Goal: Task Accomplishment & Management: Manage account settings

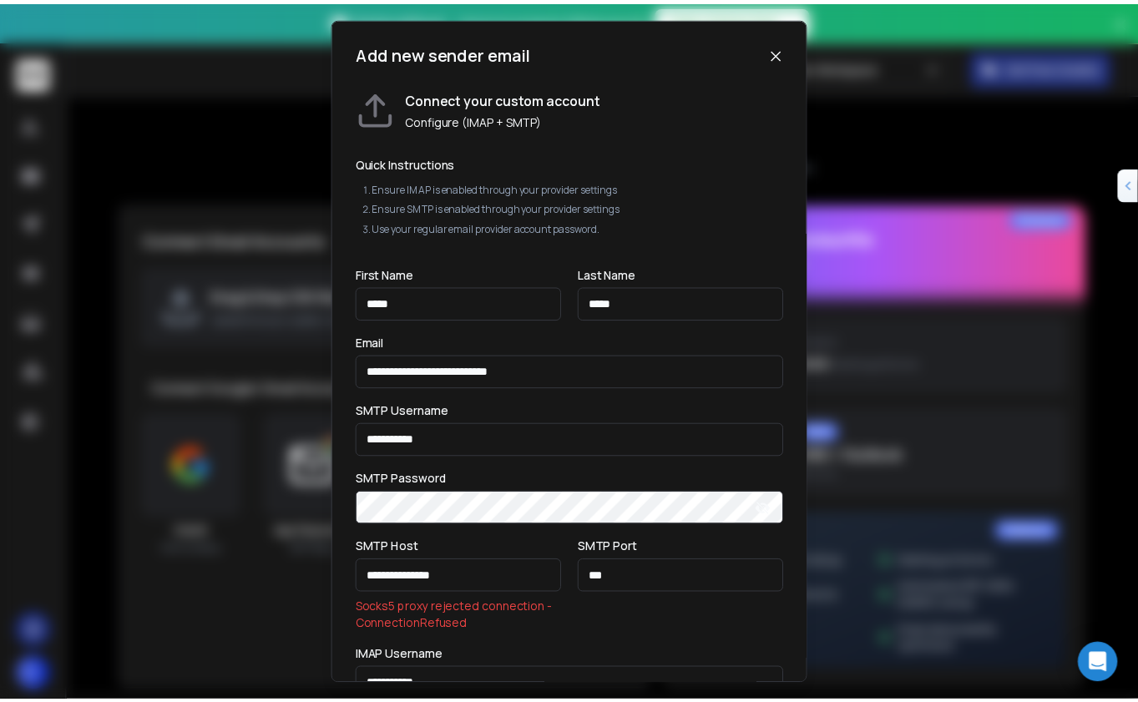
scroll to position [312, 0]
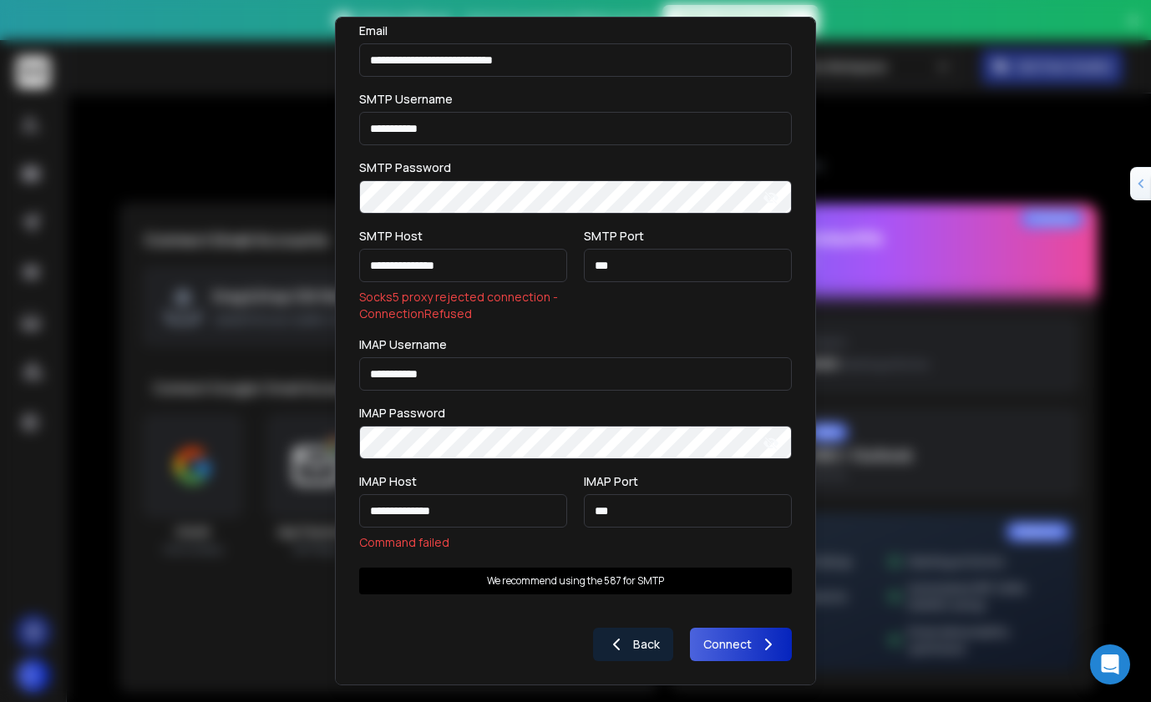
click at [637, 652] on button "Back" at bounding box center [633, 644] width 80 height 33
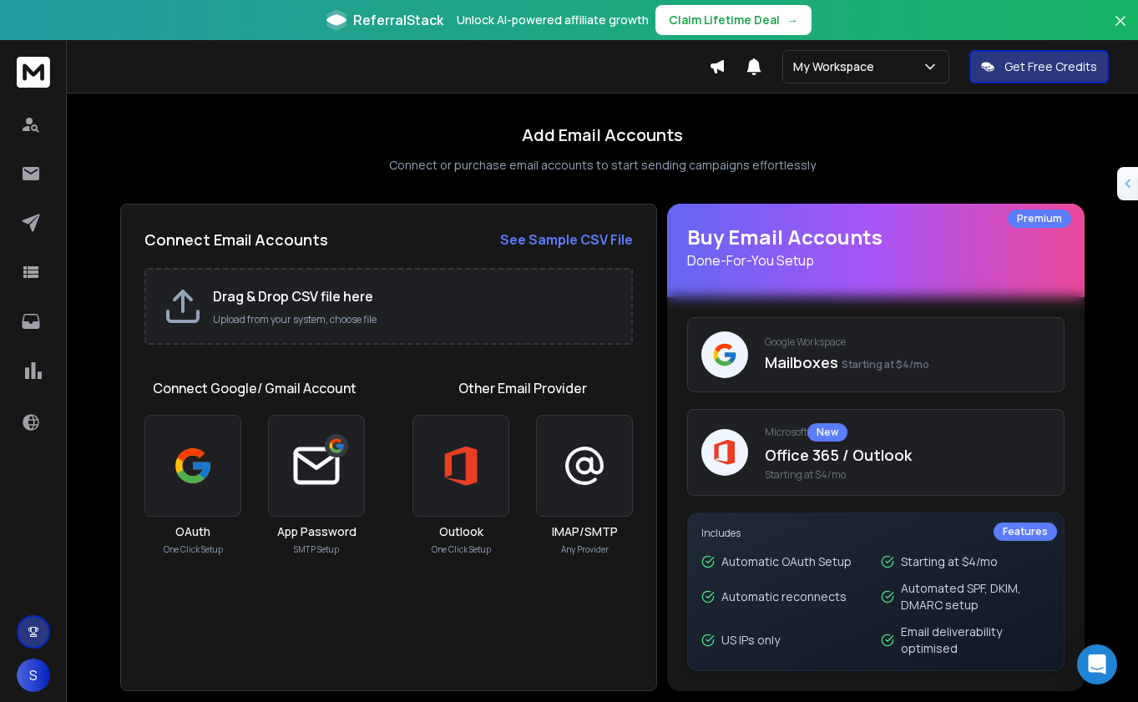
click at [238, 502] on div at bounding box center [192, 466] width 97 height 102
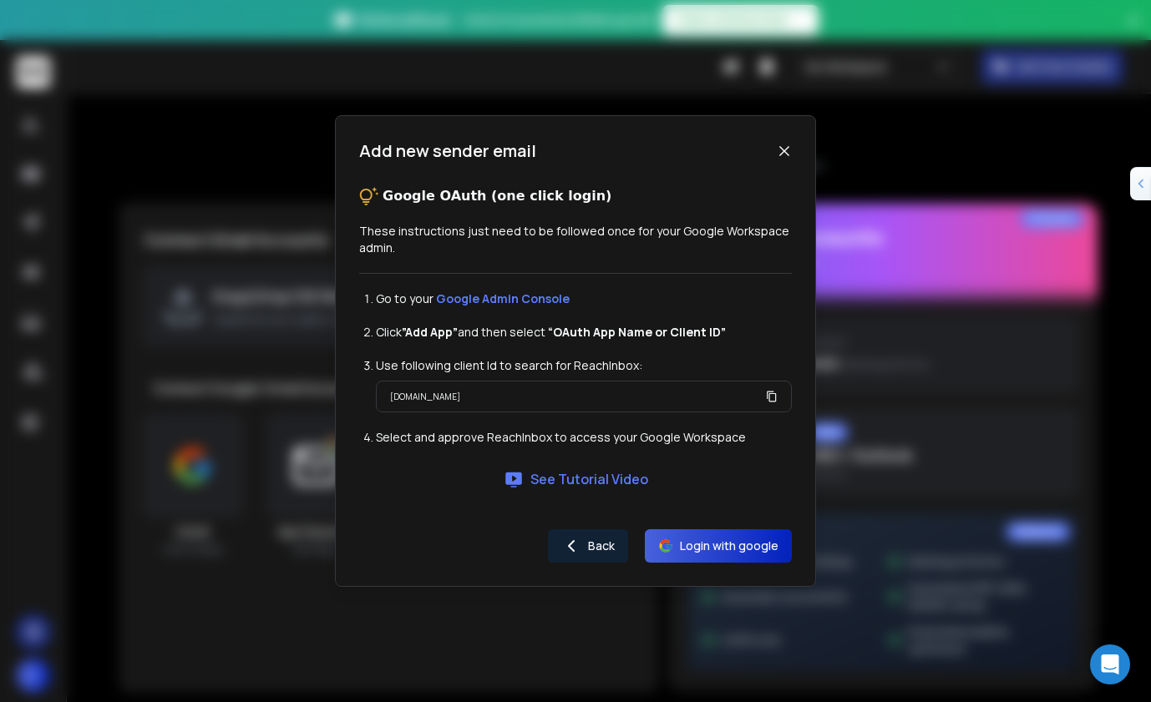
click at [600, 539] on button "Back" at bounding box center [588, 546] width 80 height 33
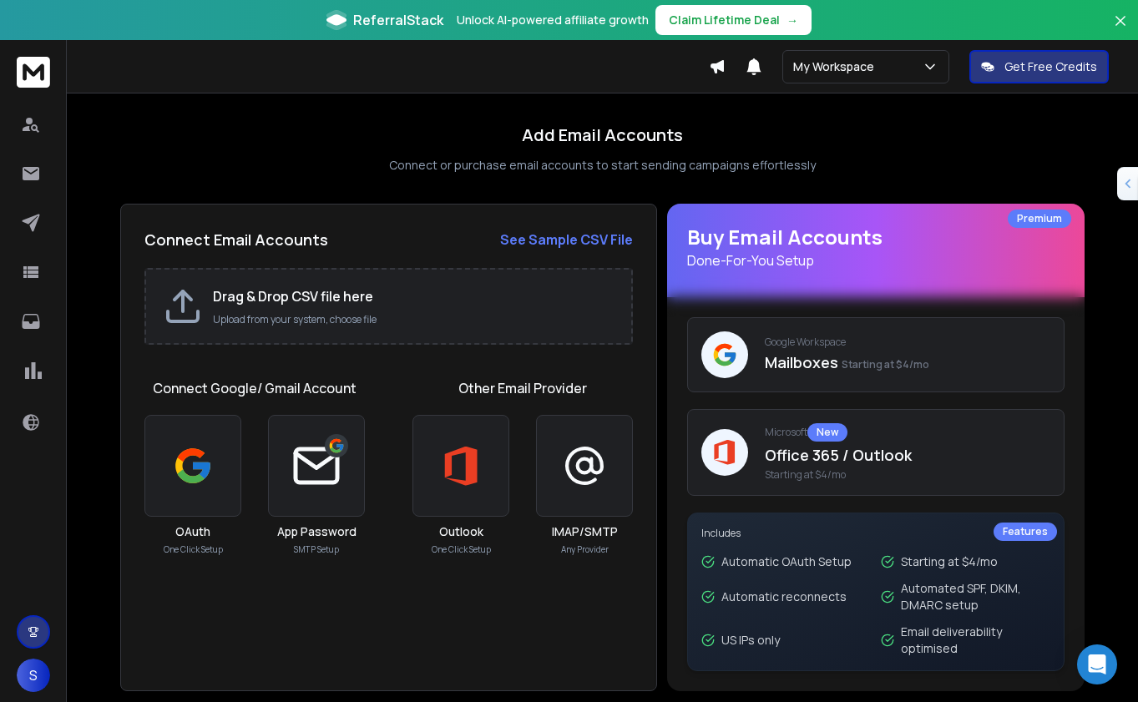
click at [575, 469] on icon at bounding box center [585, 466] width 42 height 50
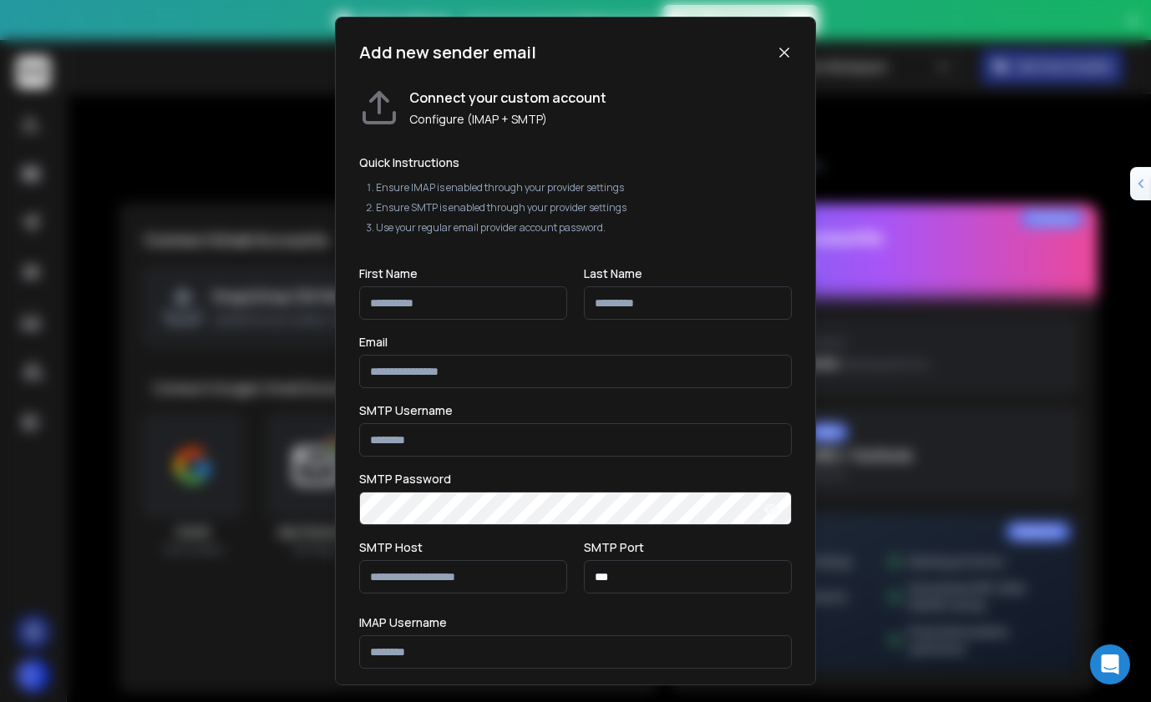
click at [783, 53] on icon at bounding box center [784, 53] width 10 height 10
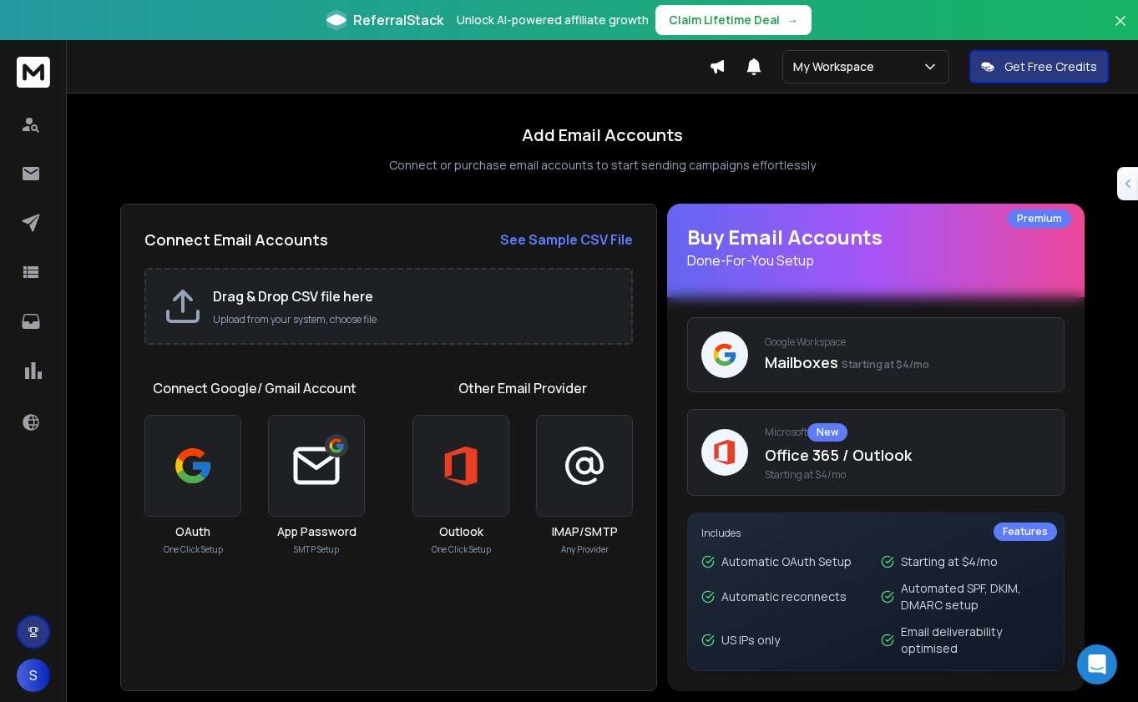
scroll to position [23, 0]
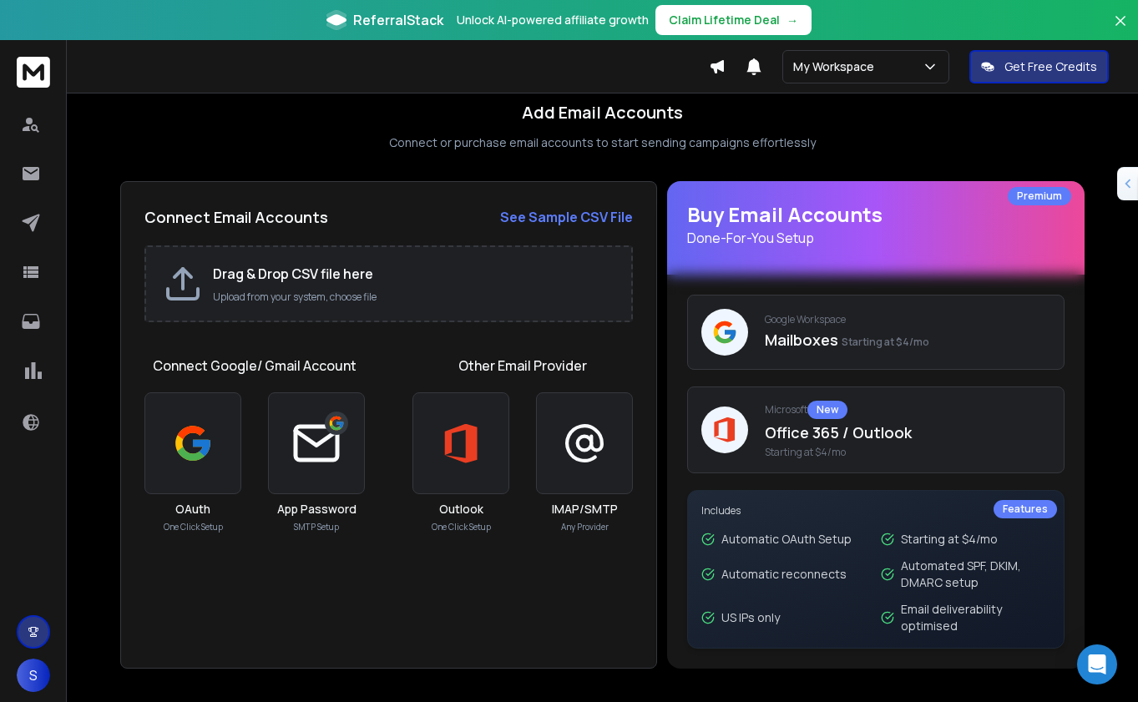
click at [290, 446] on div at bounding box center [316, 444] width 97 height 102
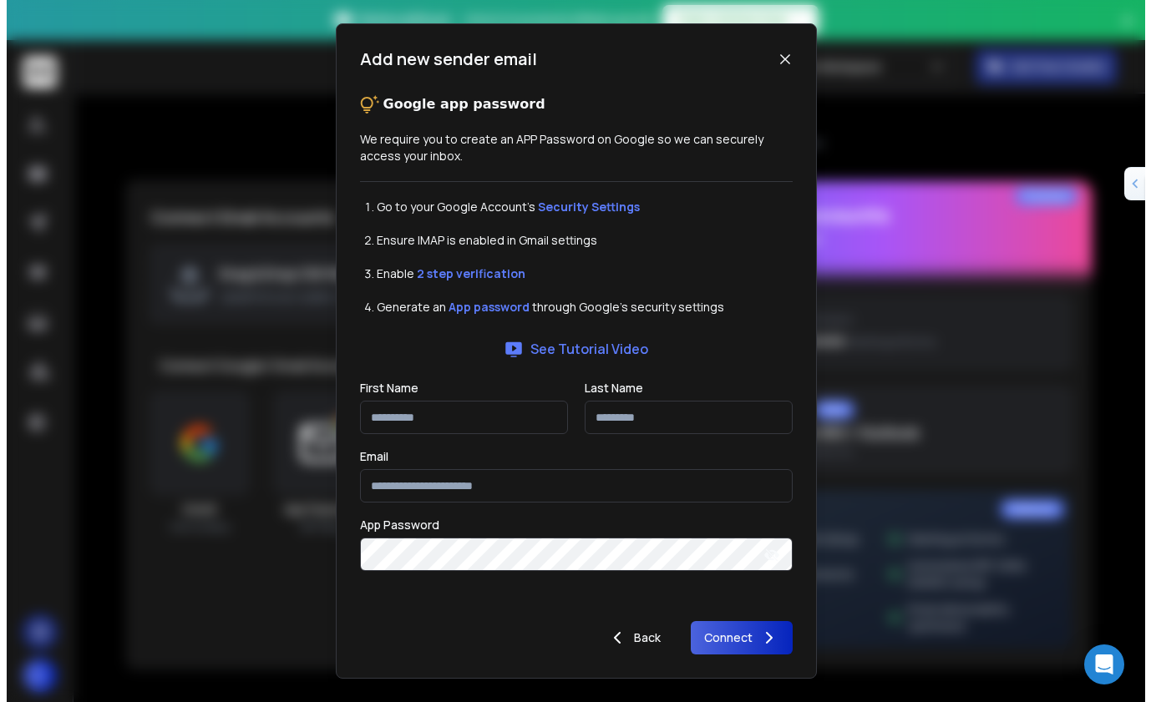
scroll to position [6, 0]
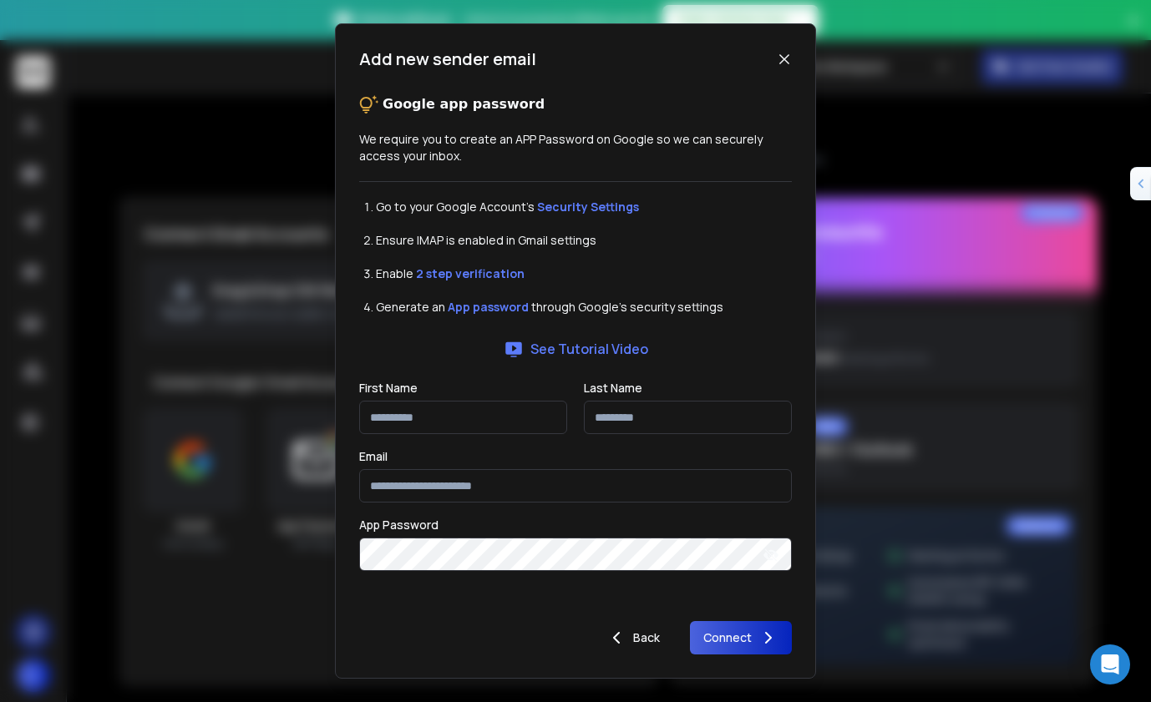
click at [560, 205] on link "Security Settings" at bounding box center [588, 207] width 102 height 16
click at [433, 417] on input "text" at bounding box center [463, 417] width 208 height 33
type input "*****"
type input "**********"
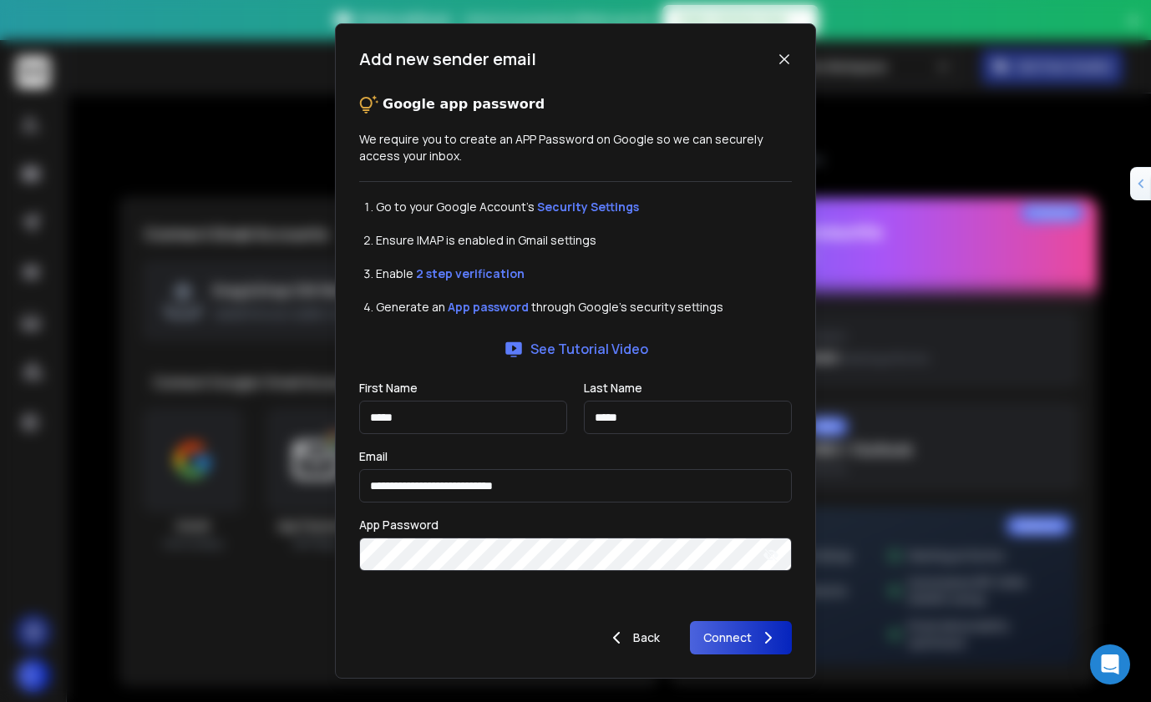
click at [722, 630] on button "Connect" at bounding box center [741, 637] width 102 height 33
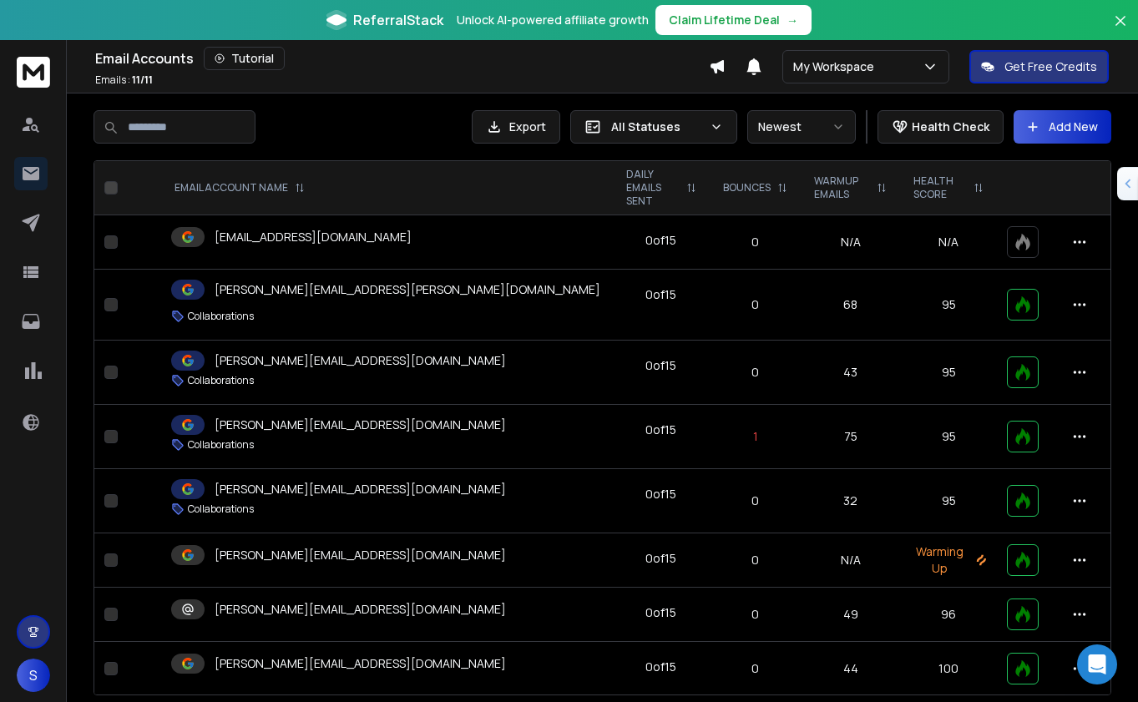
click at [1007, 253] on div at bounding box center [1023, 242] width 32 height 32
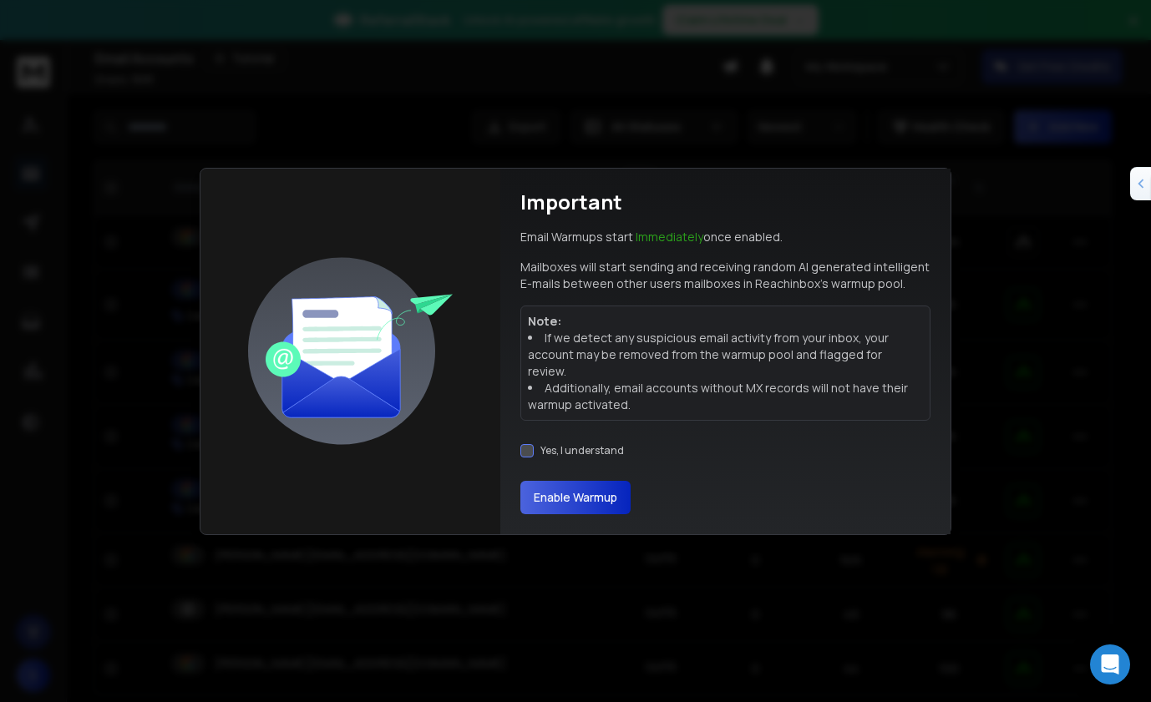
click at [522, 444] on button "Yes, I understand" at bounding box center [526, 450] width 13 height 13
click at [570, 481] on button "Enable Warmup" at bounding box center [575, 497] width 110 height 33
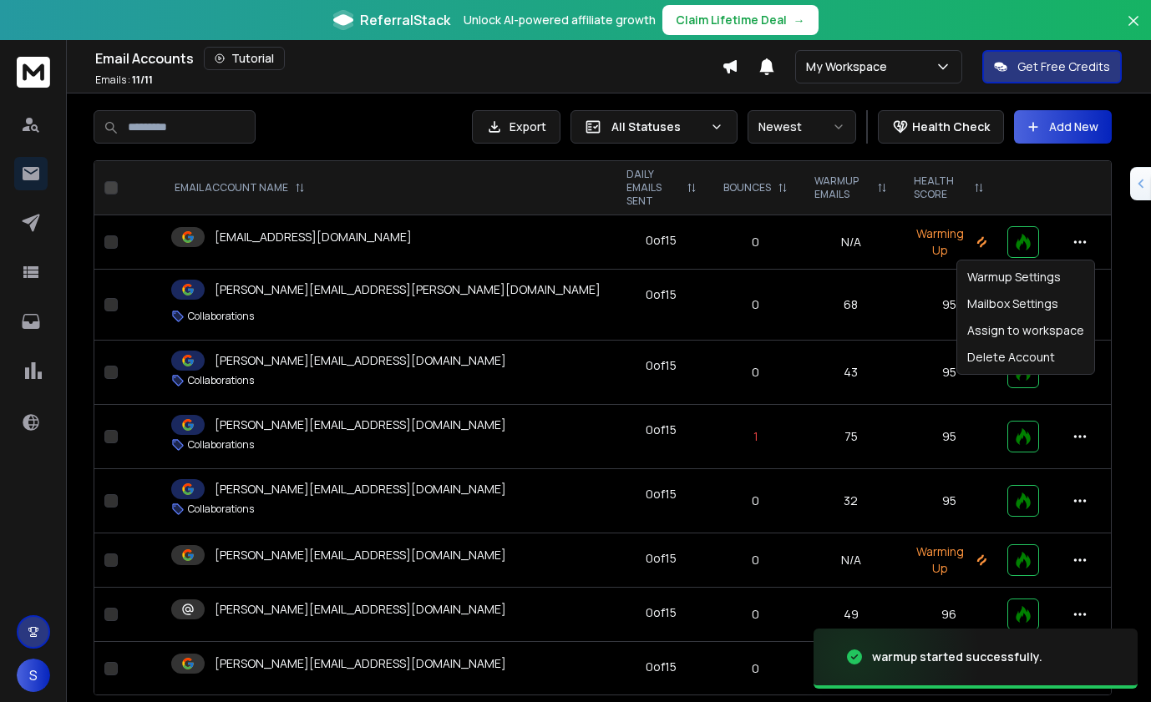
click at [1072, 247] on icon at bounding box center [1079, 242] width 15 height 15
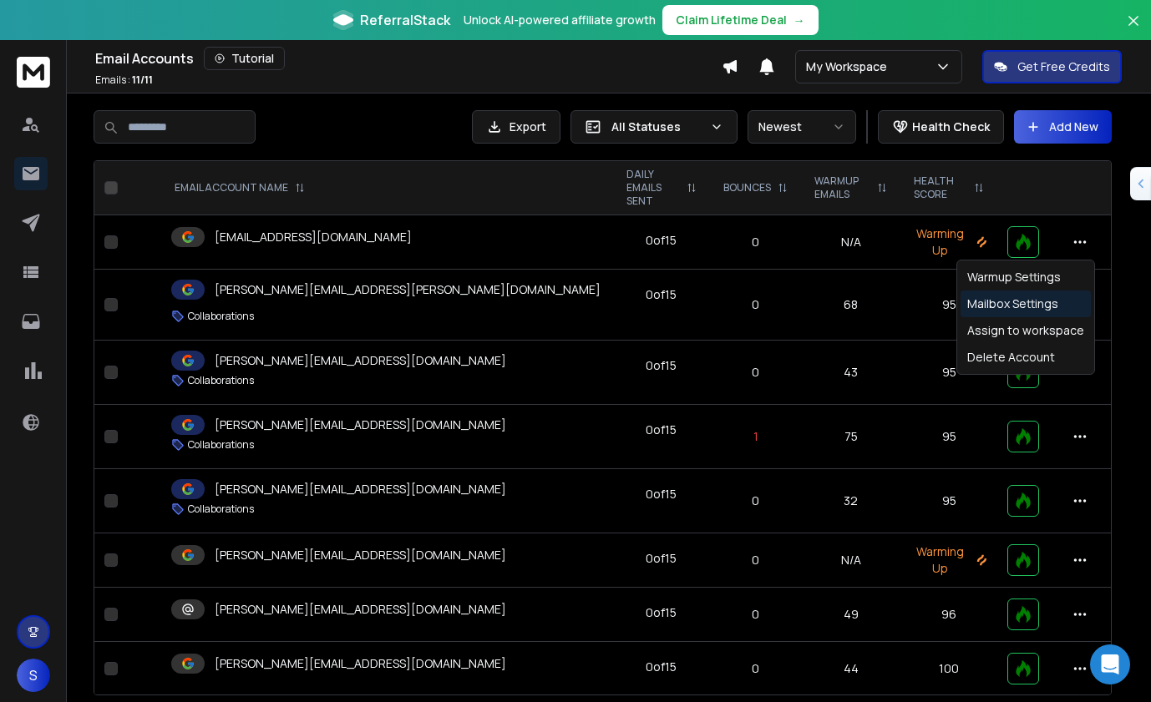
click at [1031, 292] on div "Mailbox Settings" at bounding box center [1026, 304] width 130 height 27
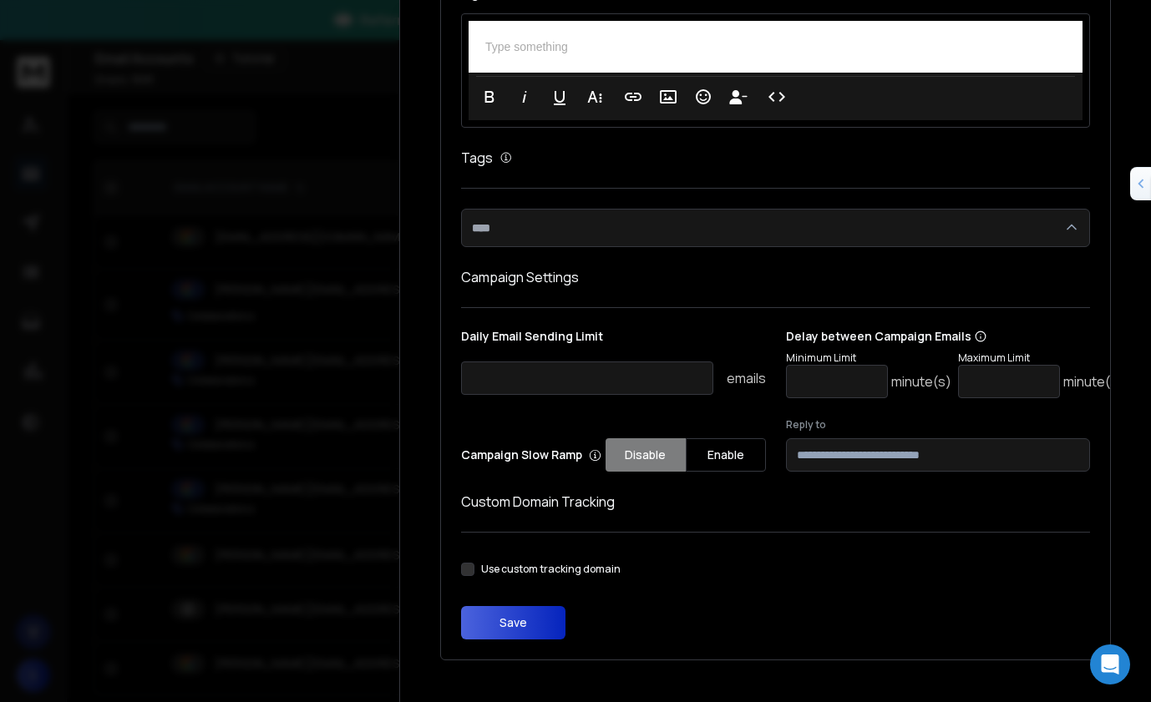
scroll to position [311, 0]
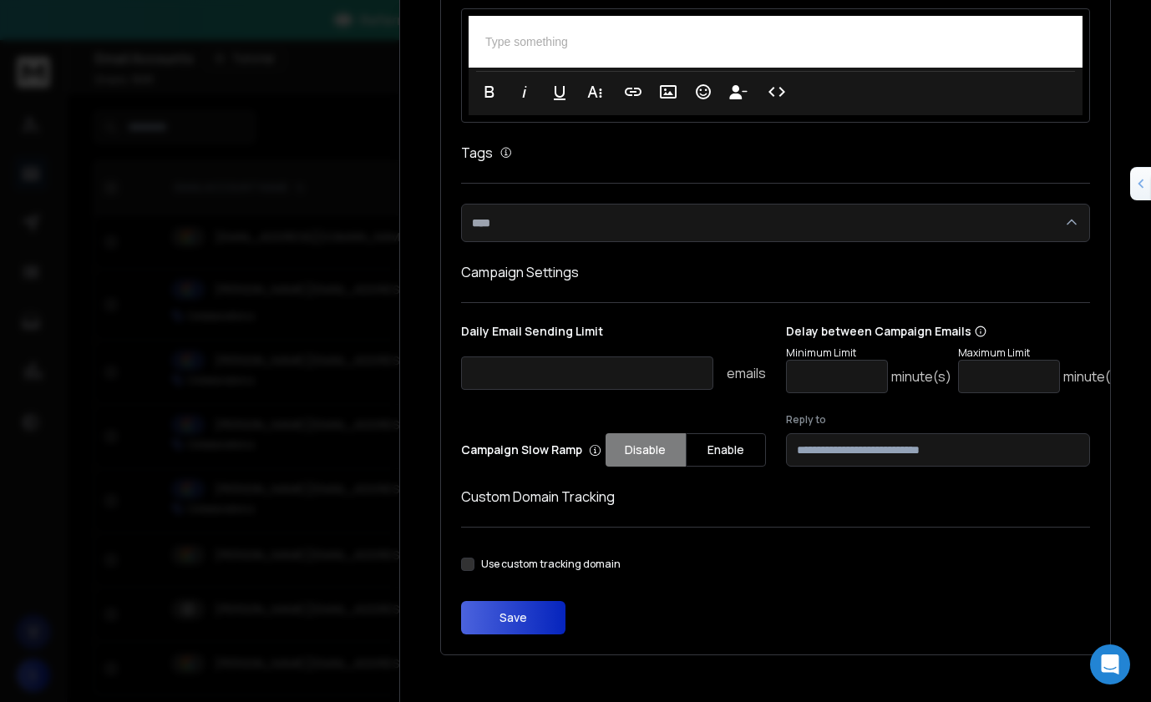
click at [524, 357] on input "**" at bounding box center [587, 373] width 252 height 33
click at [512, 357] on input "**" at bounding box center [587, 373] width 252 height 33
click at [742, 413] on div "Campaign Slow Ramp Disable Enable" at bounding box center [613, 439] width 305 height 53
click at [533, 360] on input "*" at bounding box center [587, 373] width 252 height 33
type input "*"
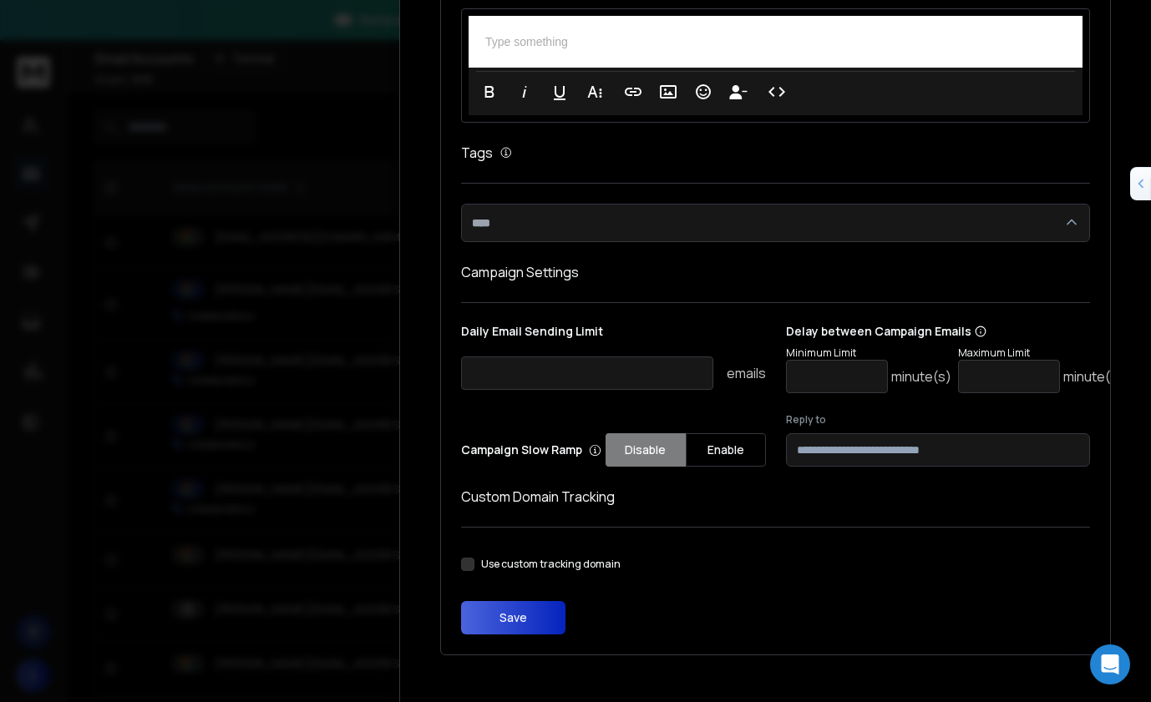
click at [741, 413] on div "Campaign Slow Ramp Disable Enable" at bounding box center [613, 439] width 305 height 53
click at [463, 558] on button "Reply to" at bounding box center [467, 564] width 13 height 13
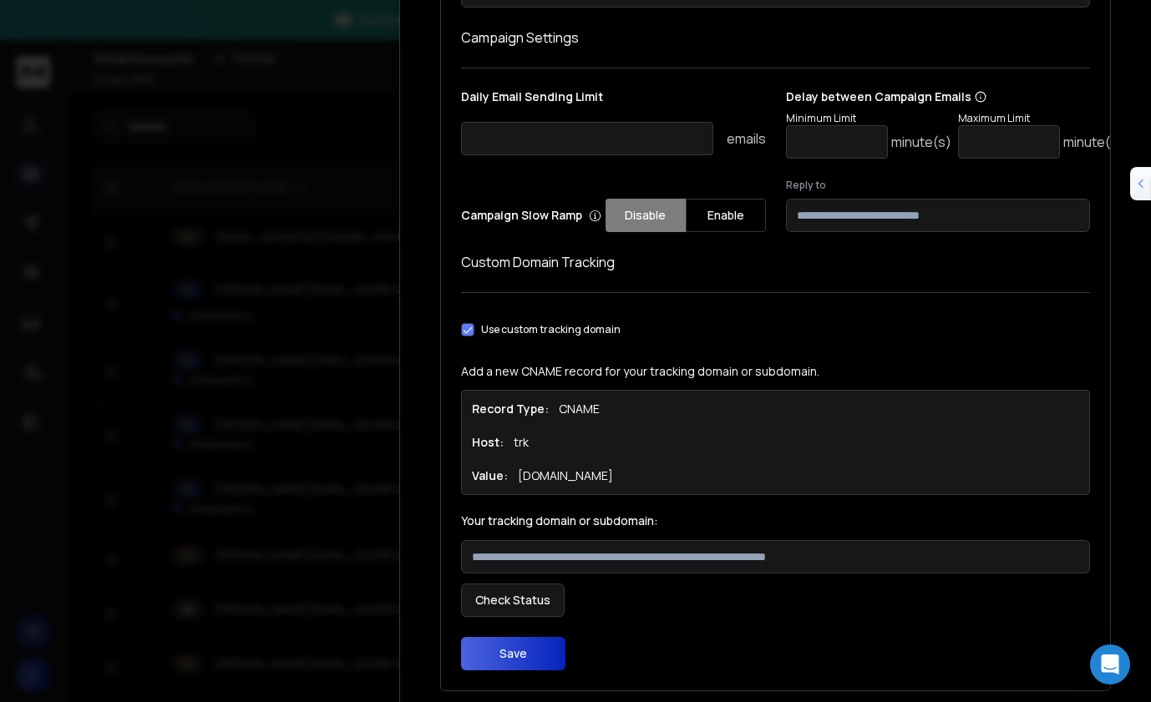
scroll to position [357, 0]
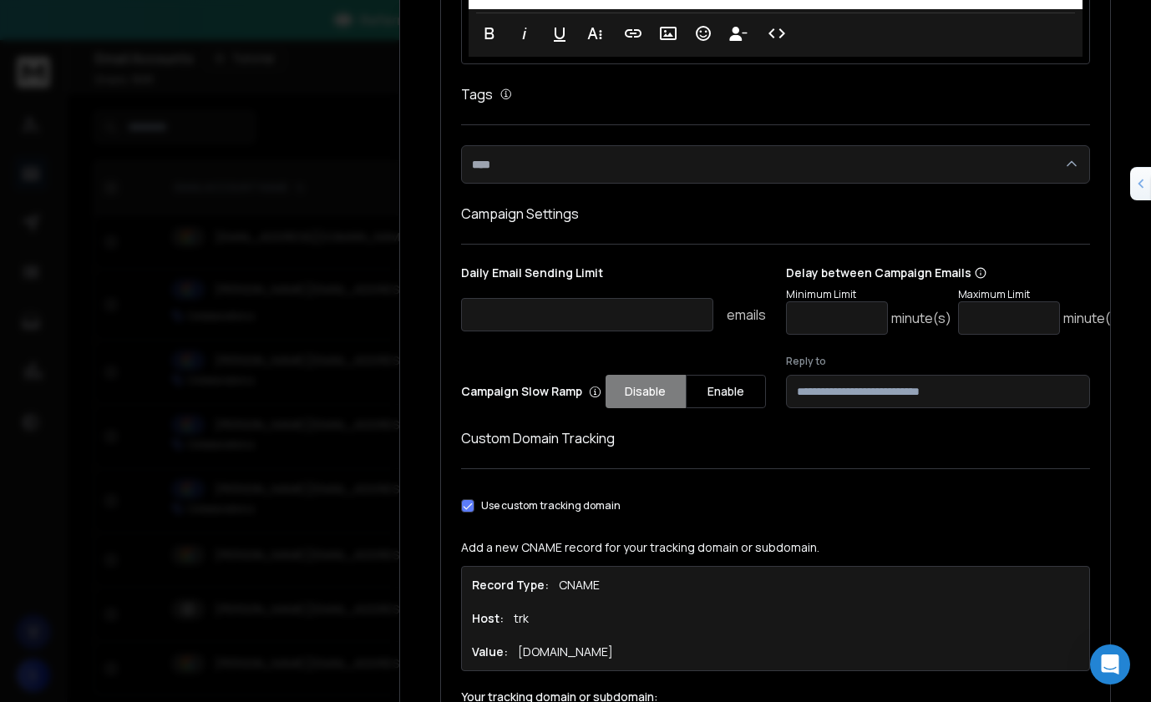
click at [461, 505] on button "Reply to" at bounding box center [467, 505] width 13 height 13
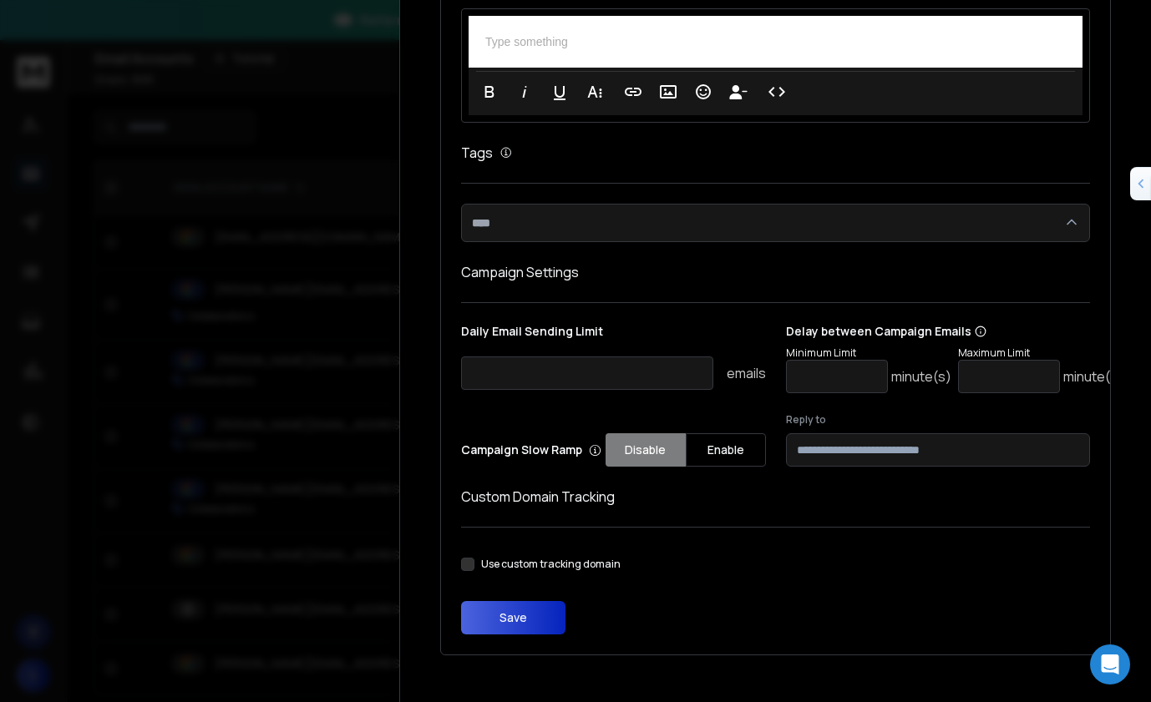
click at [527, 601] on button "Save" at bounding box center [513, 617] width 104 height 33
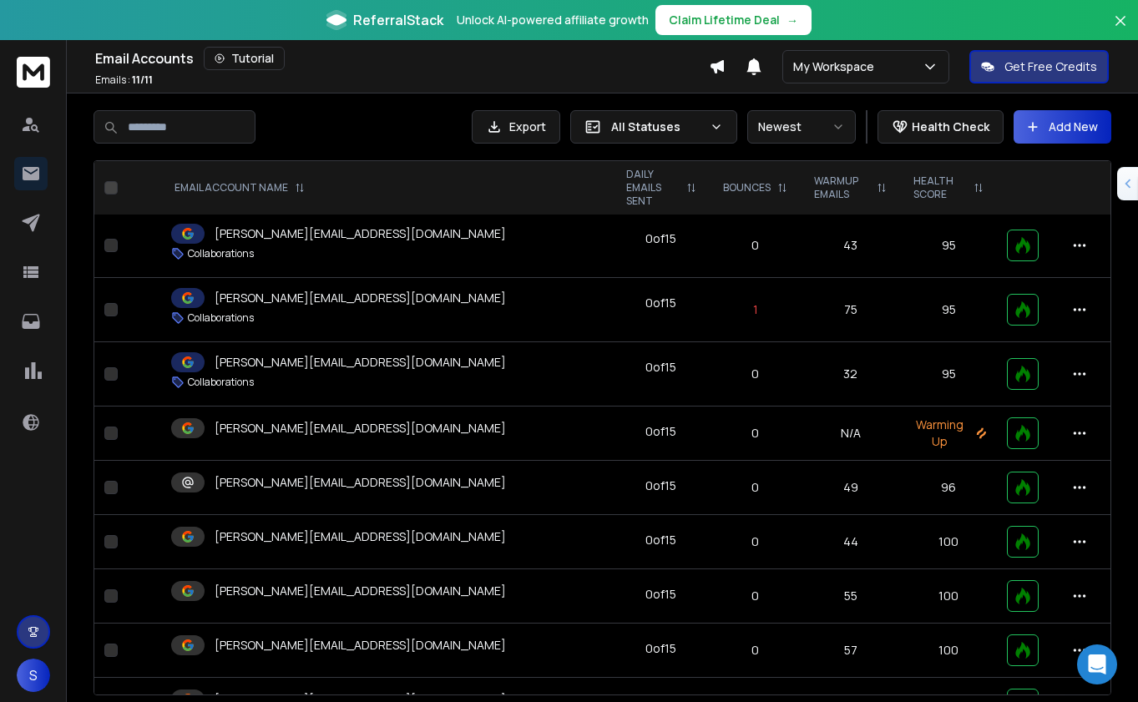
scroll to position [170, 0]
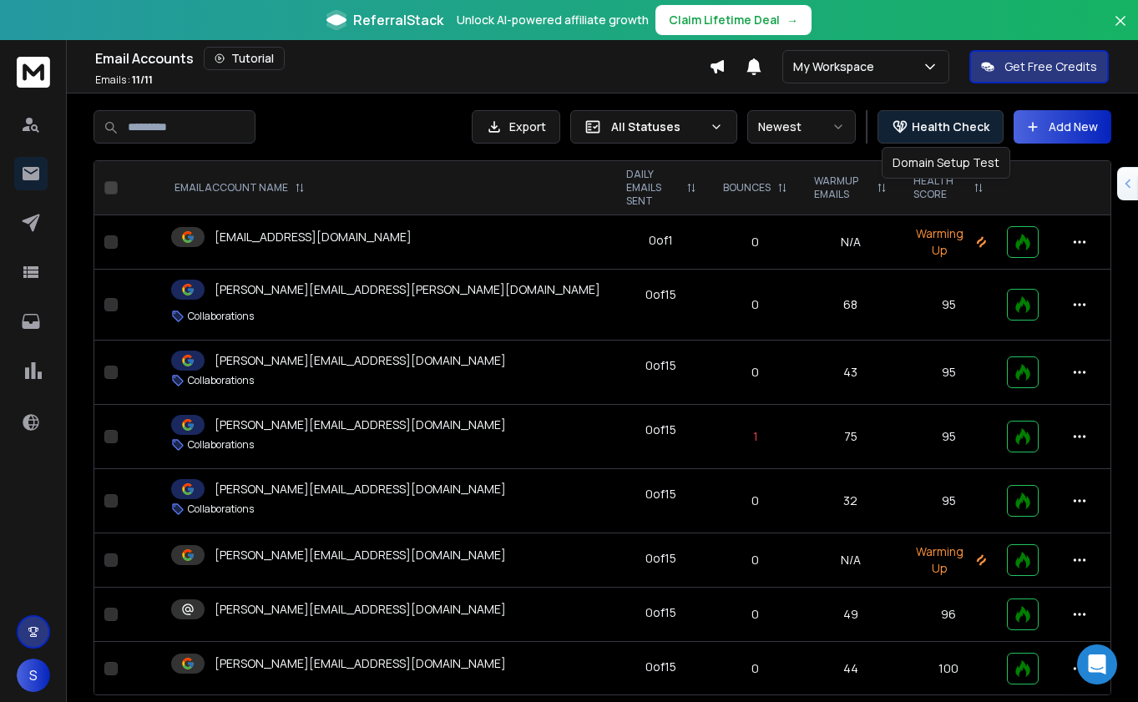
click at [900, 119] on icon at bounding box center [900, 127] width 17 height 17
click at [27, 206] on link at bounding box center [30, 222] width 33 height 33
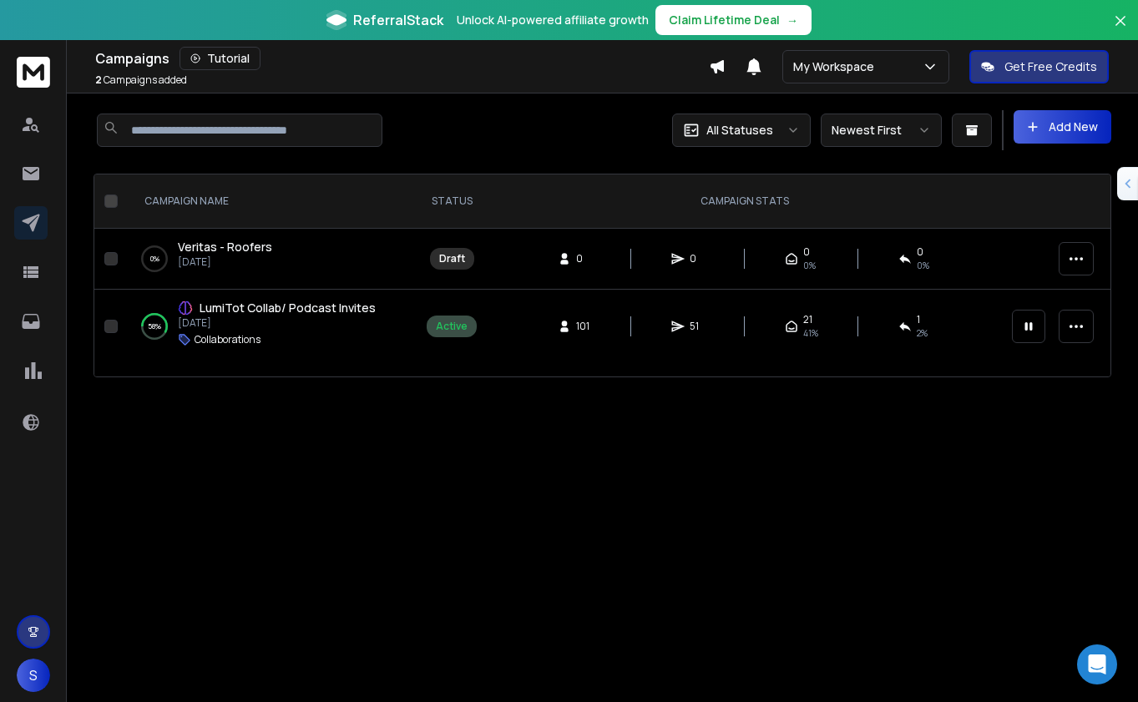
click at [266, 322] on p "[DATE]" at bounding box center [277, 323] width 198 height 13
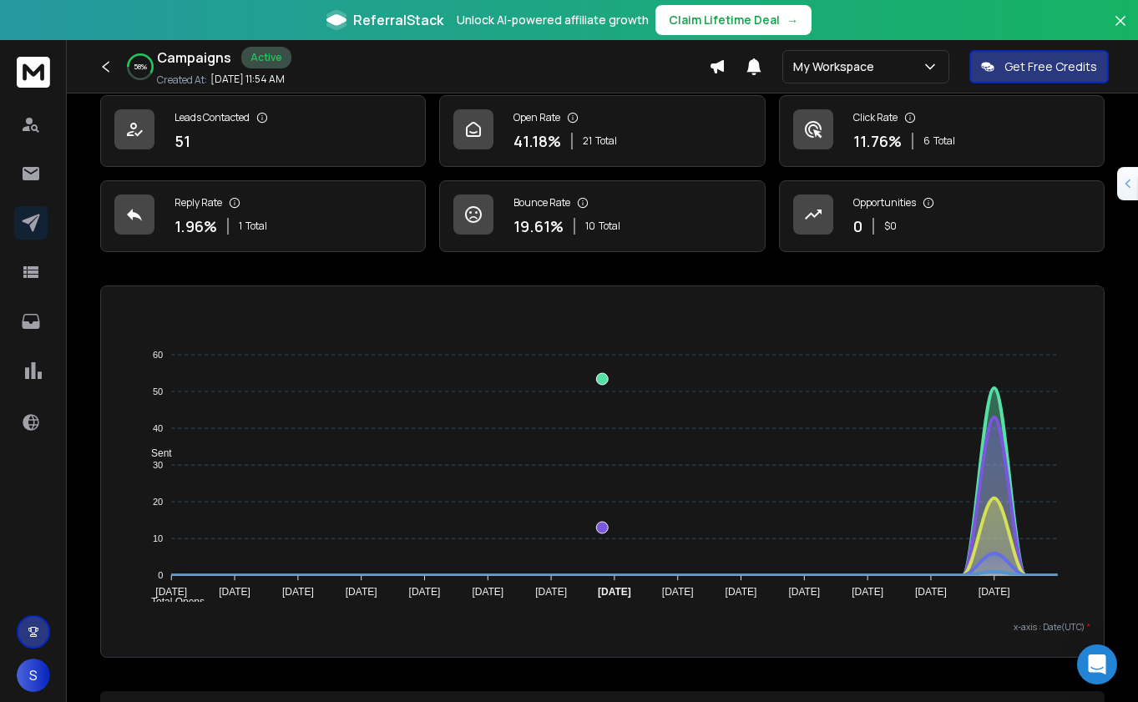
scroll to position [218, 0]
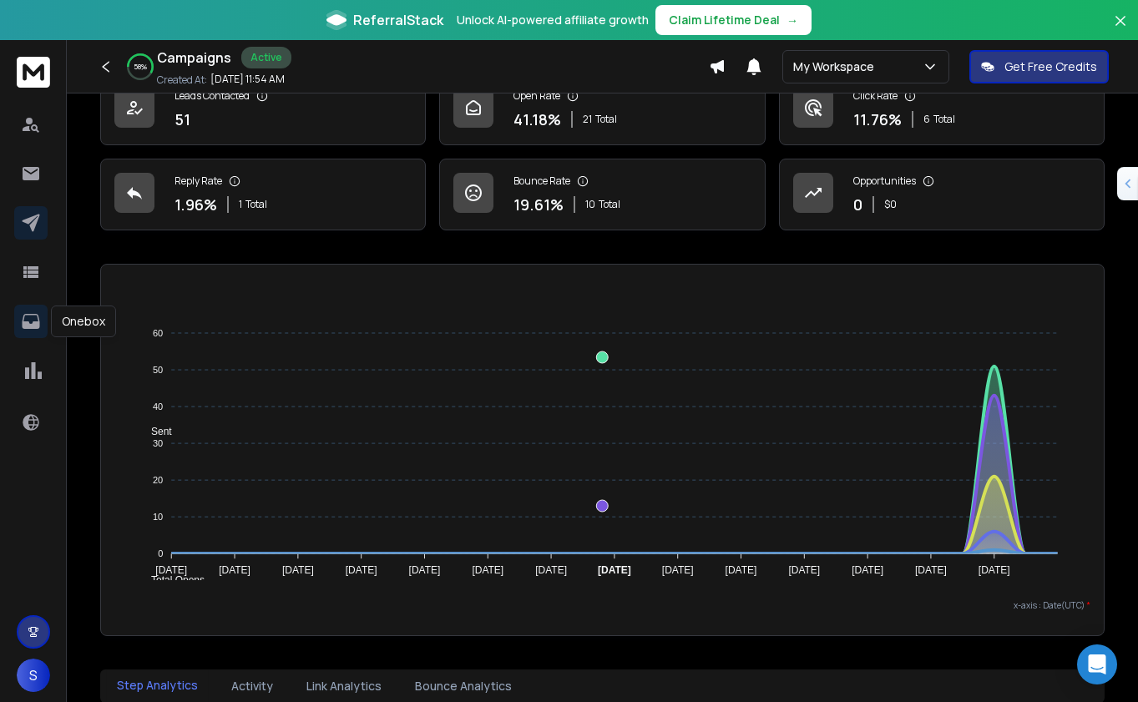
click at [33, 315] on icon at bounding box center [31, 321] width 18 height 15
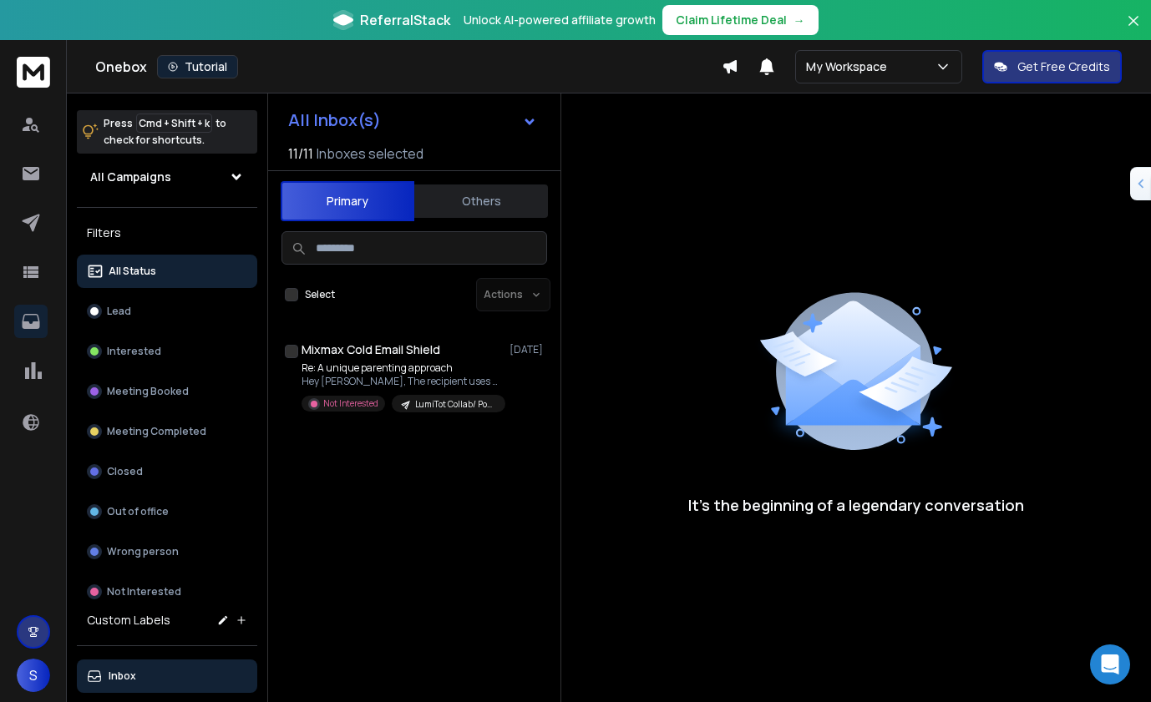
click at [201, 64] on button "Tutorial" at bounding box center [197, 66] width 81 height 23
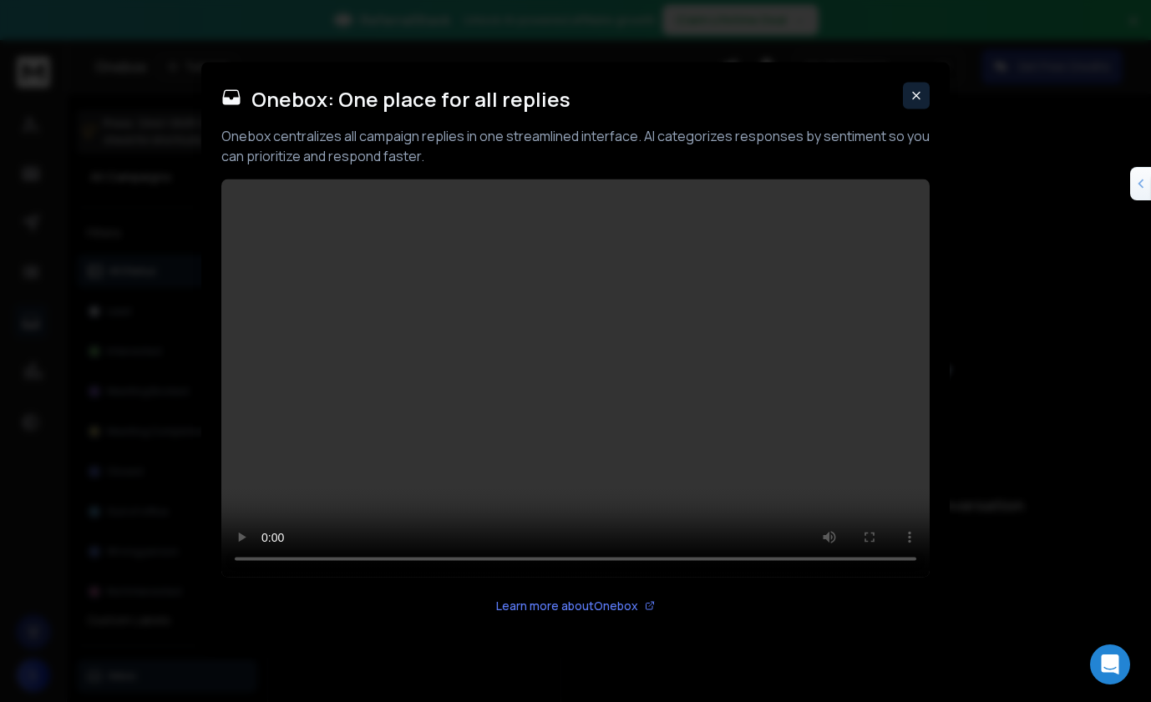
click at [925, 94] on button at bounding box center [916, 95] width 27 height 27
click at [923, 84] on div "Onebox Tutorial My Workspace Get Free Credits" at bounding box center [575, 66] width 1151 height 53
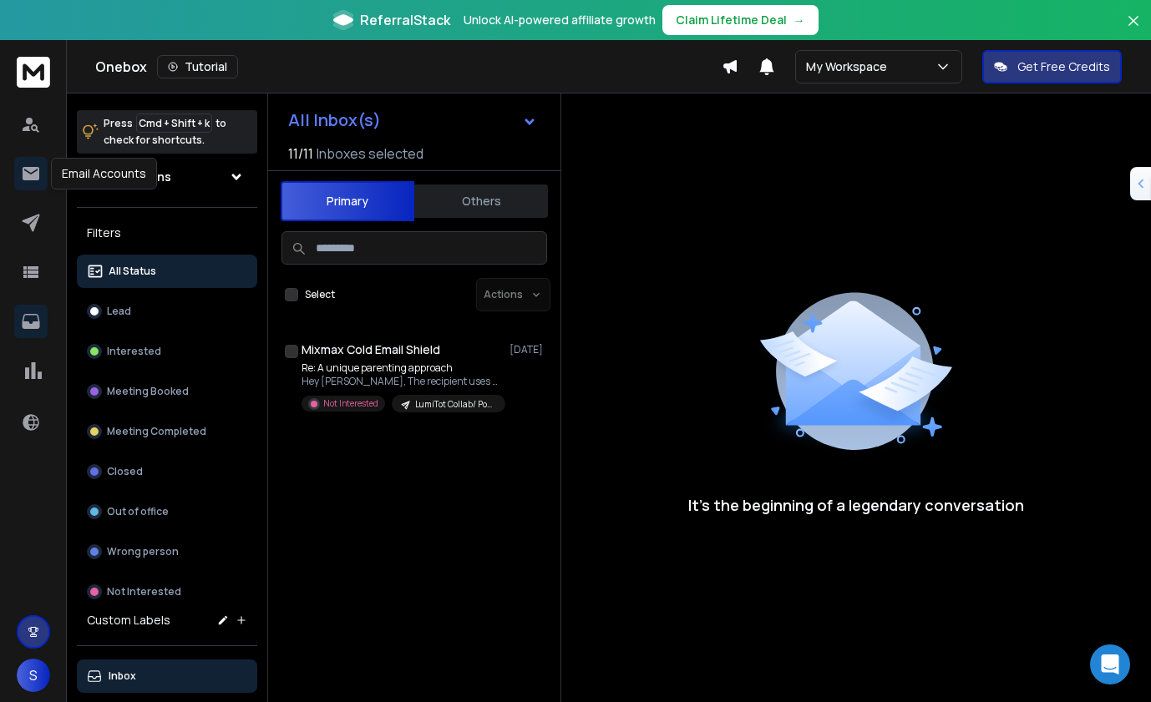
click at [38, 170] on icon at bounding box center [31, 173] width 17 height 13
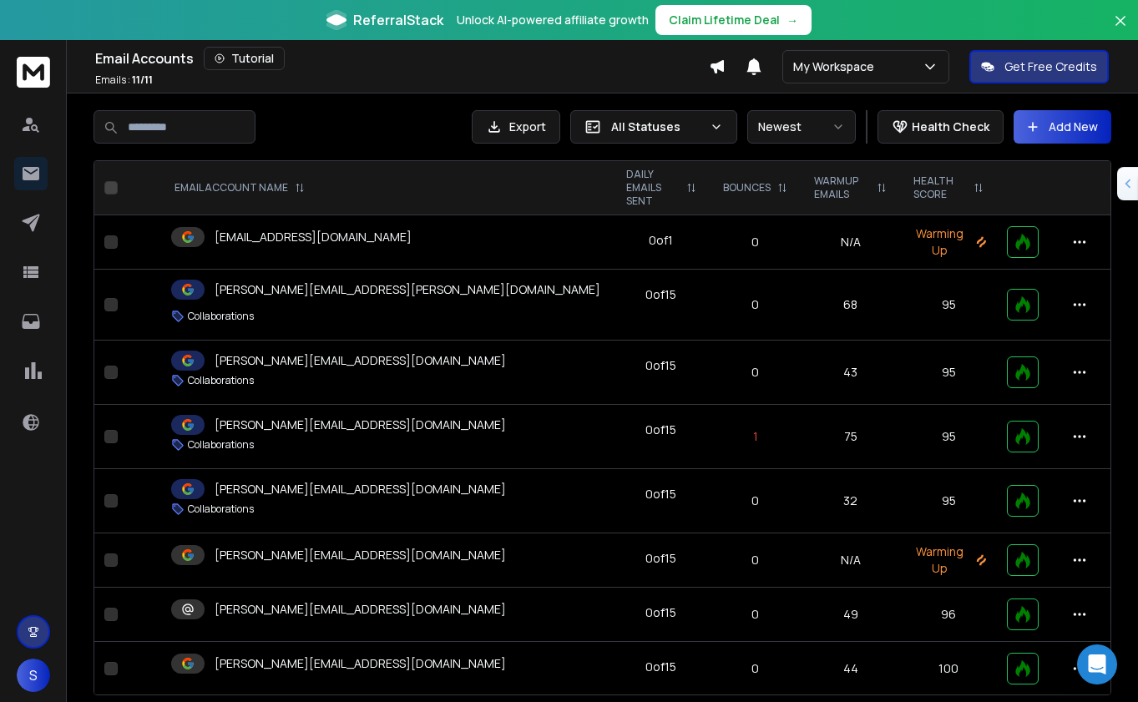
click at [253, 241] on p "[EMAIL_ADDRESS][DOMAIN_NAME]" at bounding box center [313, 237] width 197 height 17
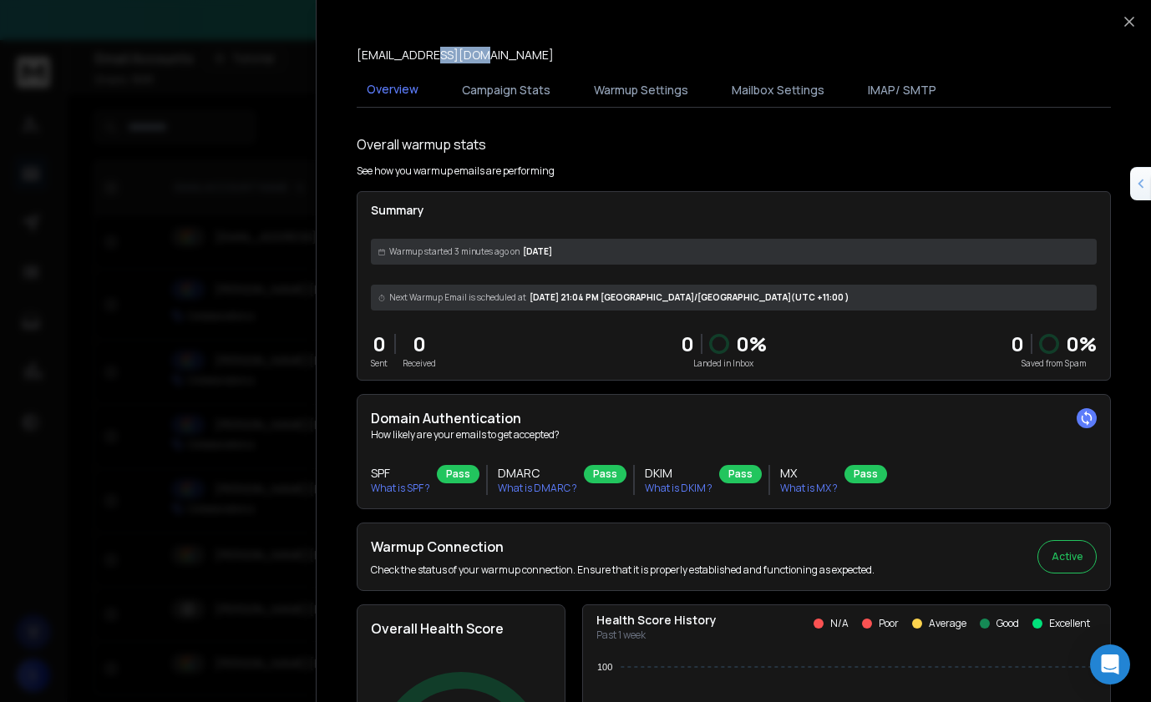
drag, startPoint x: 479, startPoint y: 61, endPoint x: 424, endPoint y: 57, distance: 54.5
click at [424, 57] on p "[EMAIL_ADDRESS][DOMAIN_NAME]" at bounding box center [455, 55] width 197 height 17
copy p "[EMAIL_ADDRESS][DOMAIN_NAME]"
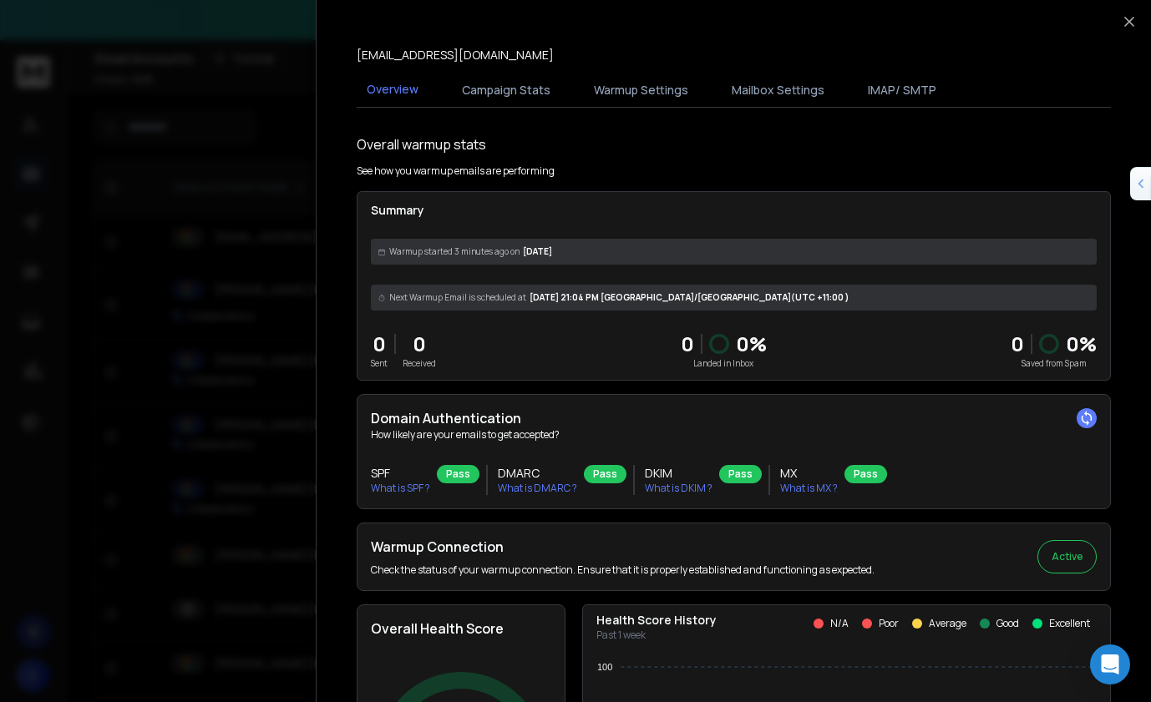
click at [78, 249] on div at bounding box center [575, 351] width 1151 height 702
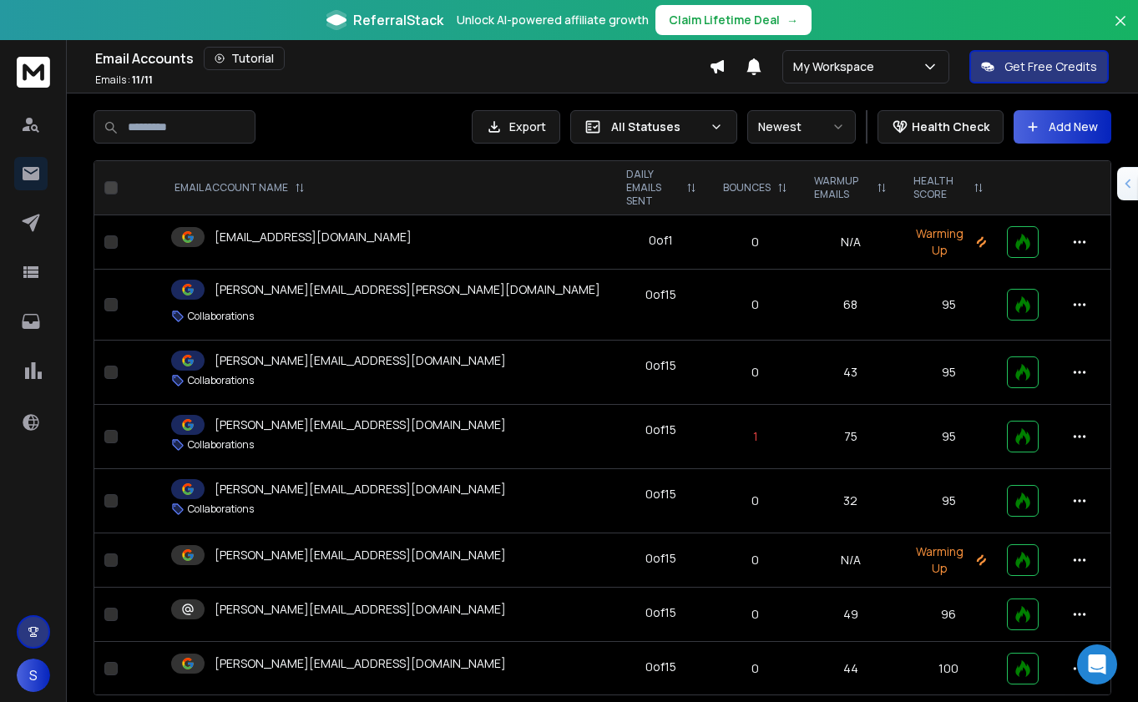
click at [347, 229] on p "[EMAIL_ADDRESS][DOMAIN_NAME]" at bounding box center [313, 237] width 197 height 17
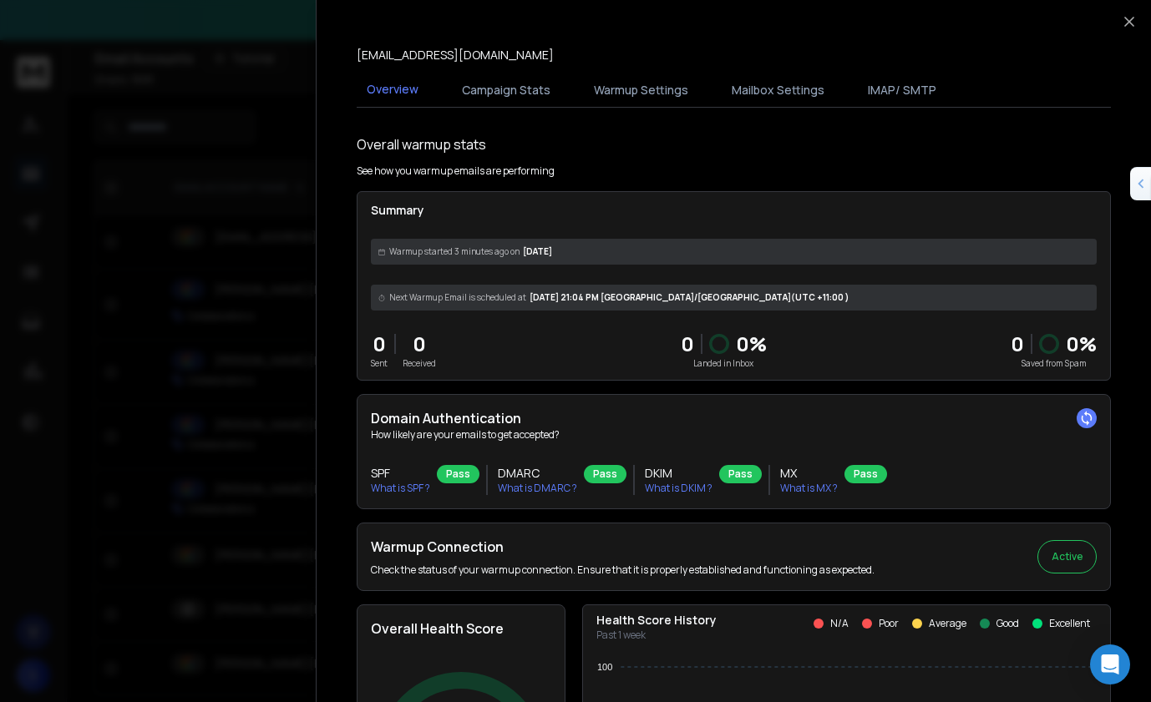
click at [631, 94] on button "Warmup Settings" at bounding box center [641, 90] width 114 height 37
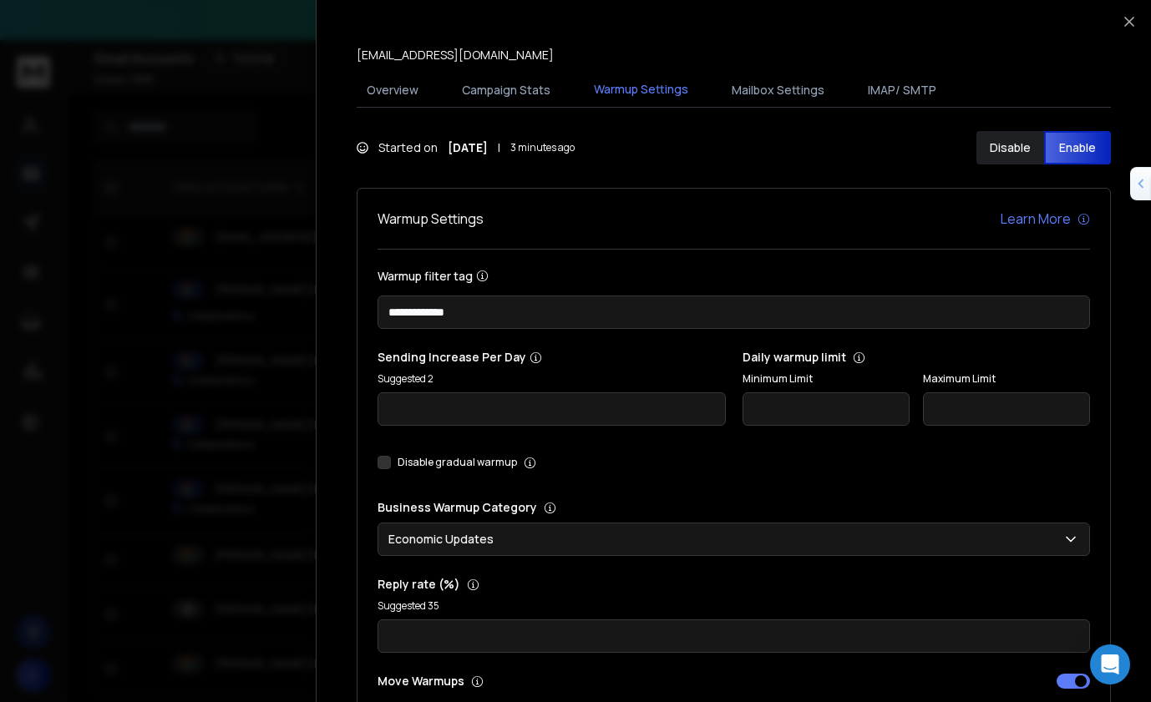
click at [771, 68] on div "**********" at bounding box center [734, 518] width 794 height 996
click at [769, 77] on button "Mailbox Settings" at bounding box center [778, 90] width 113 height 37
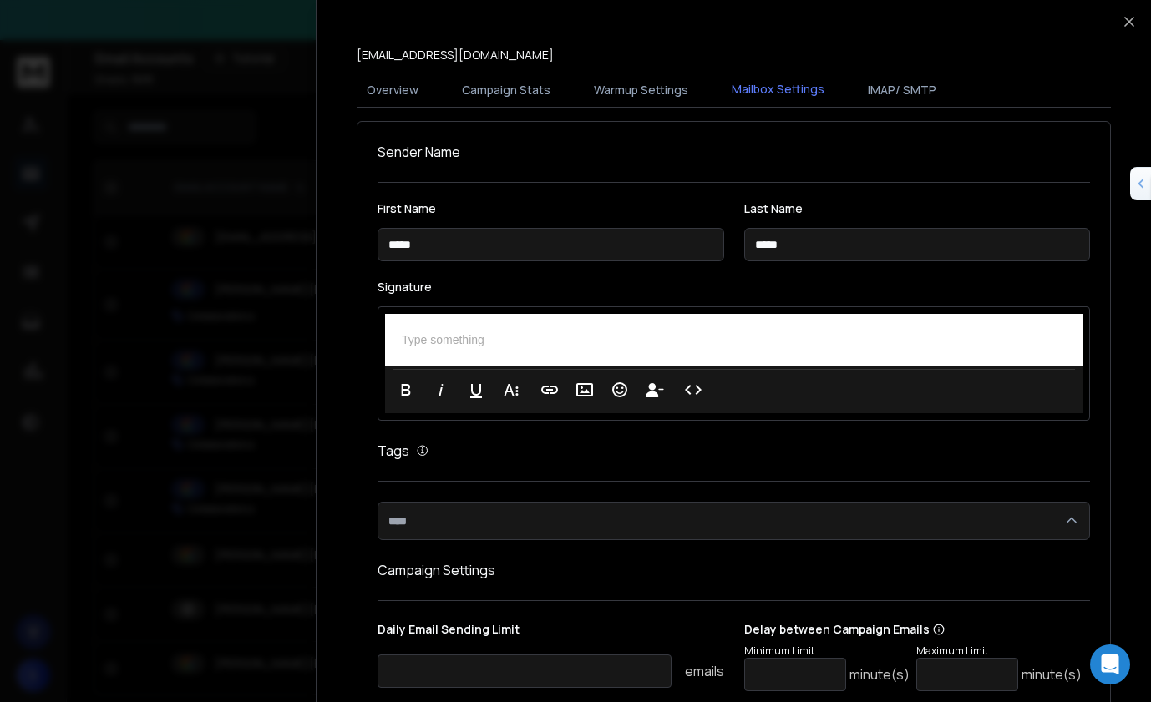
click at [629, 80] on button "Warmup Settings" at bounding box center [641, 90] width 114 height 37
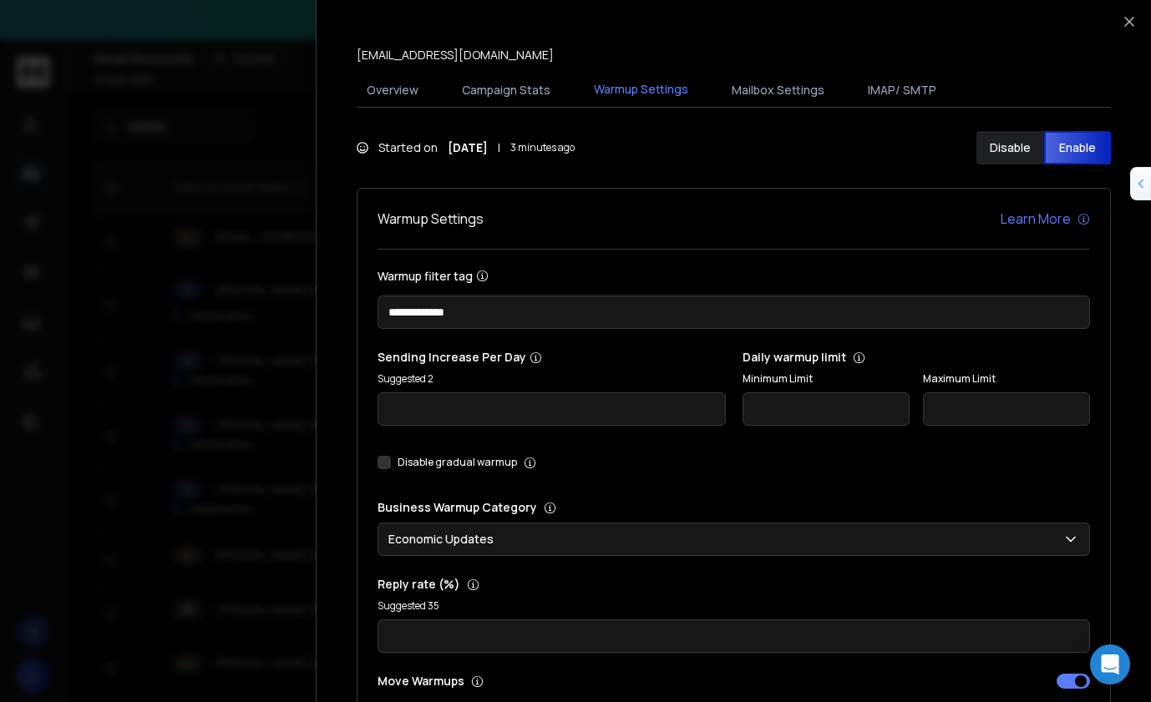
scroll to position [111, 0]
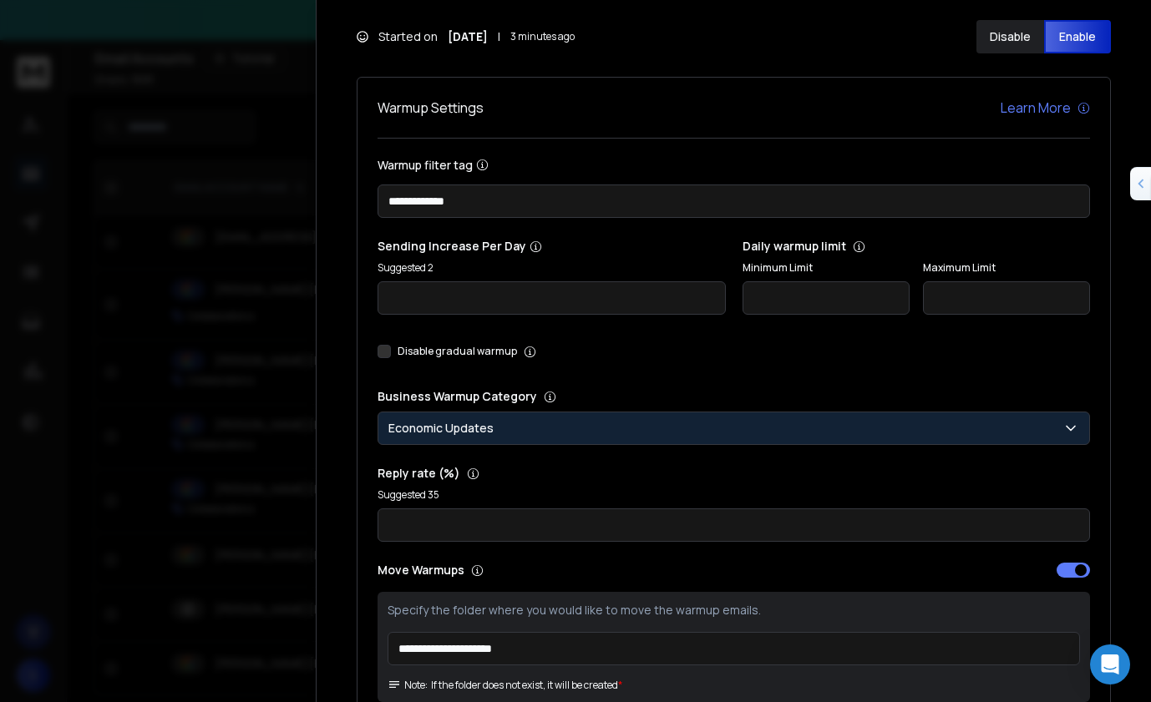
click at [498, 421] on div "Economic Updates" at bounding box center [733, 428] width 691 height 17
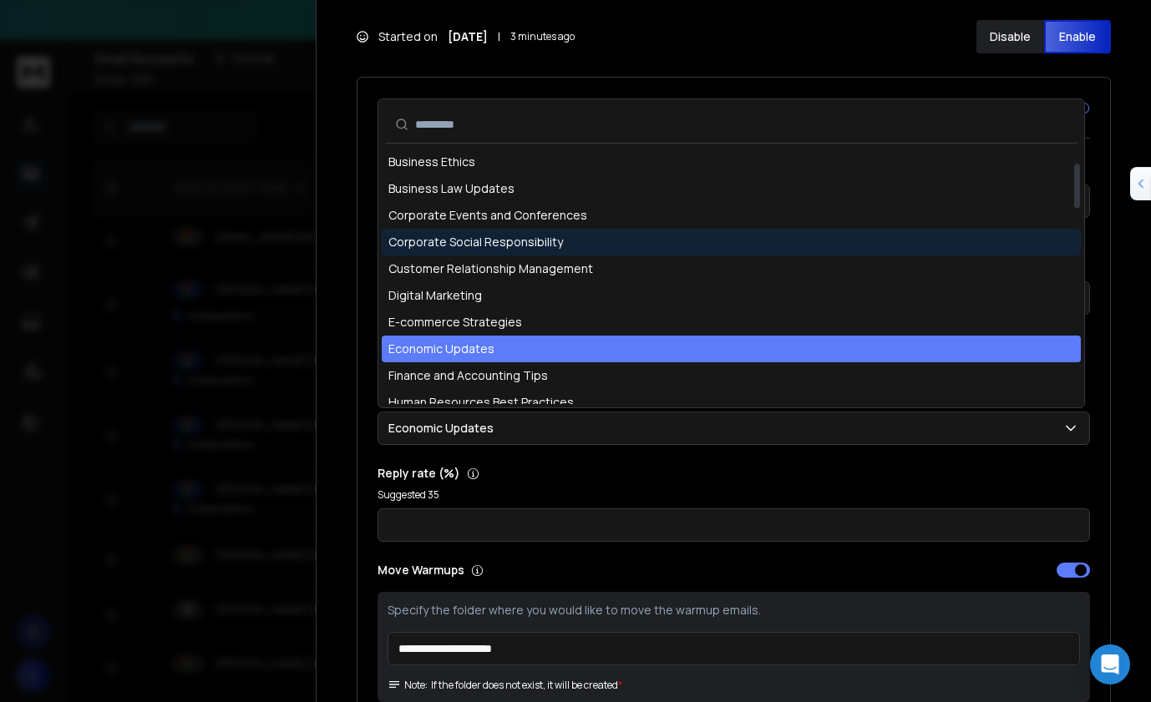
scroll to position [76, 0]
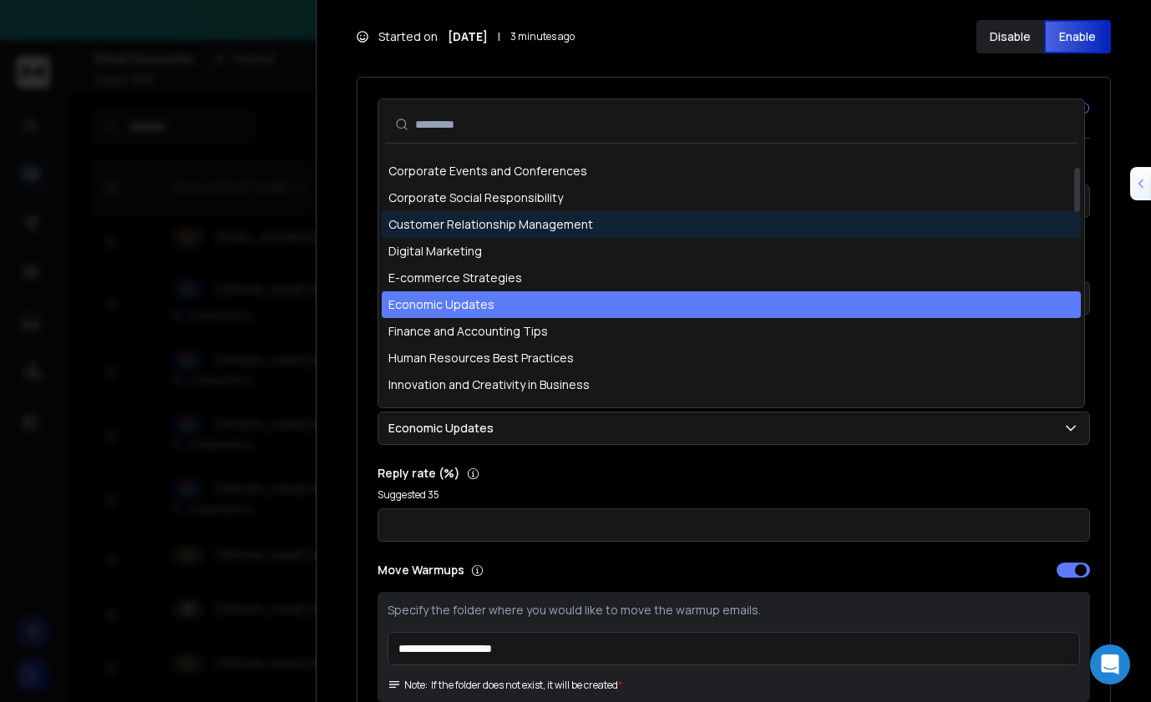
click at [518, 223] on span "Customer Relationship Management" at bounding box center [490, 224] width 205 height 17
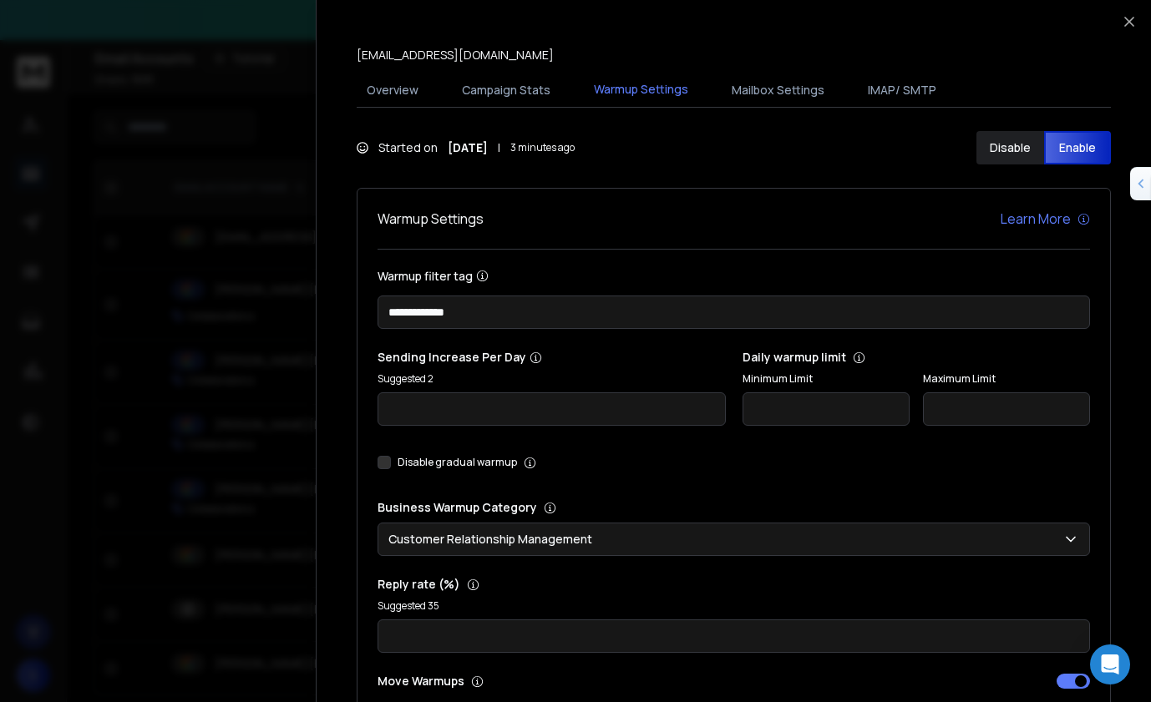
scroll to position [333, 0]
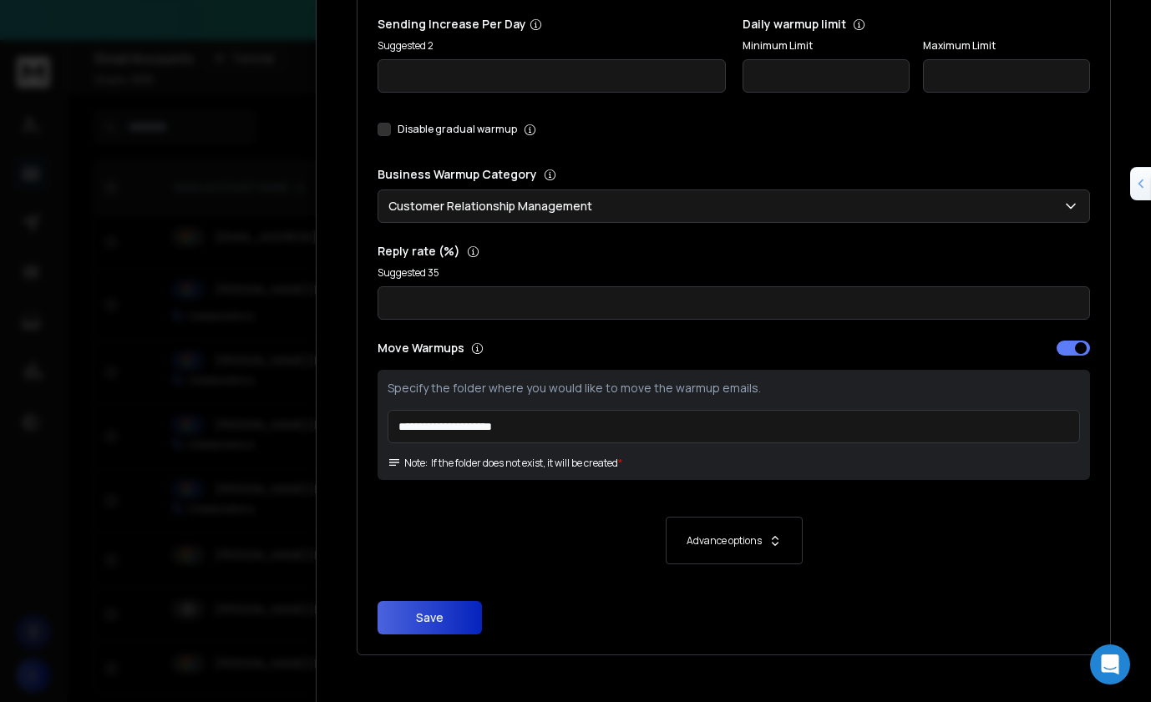
click at [423, 621] on button "Save" at bounding box center [430, 617] width 104 height 33
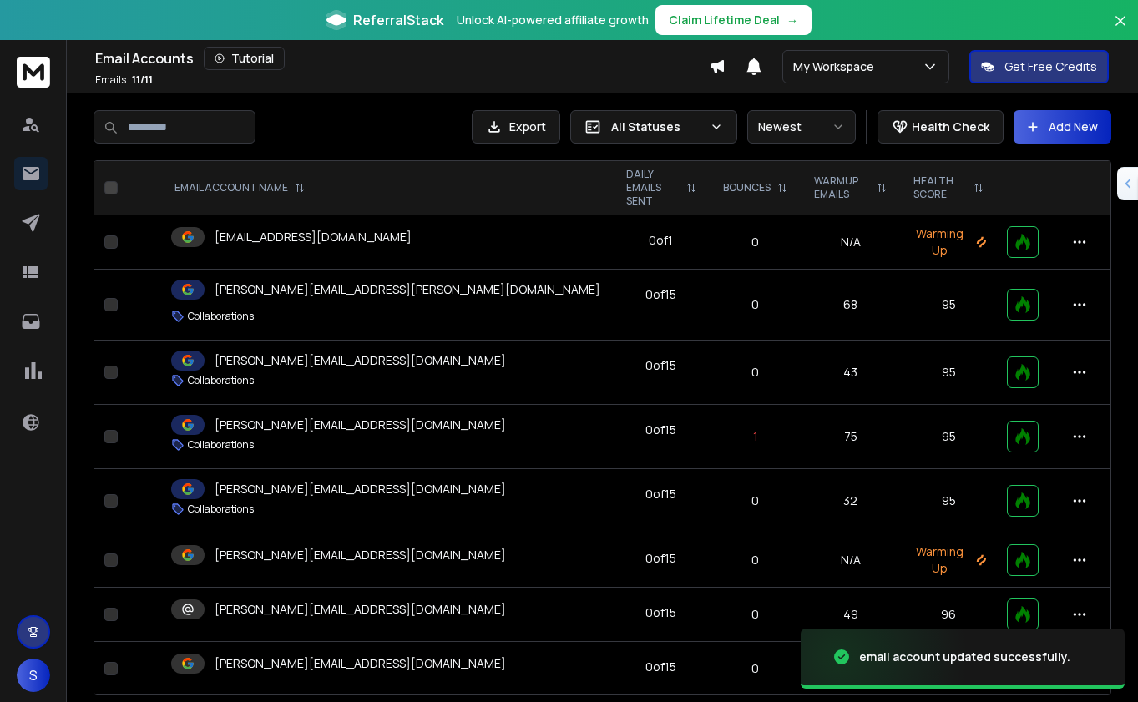
click at [1015, 245] on icon at bounding box center [1023, 242] width 17 height 17
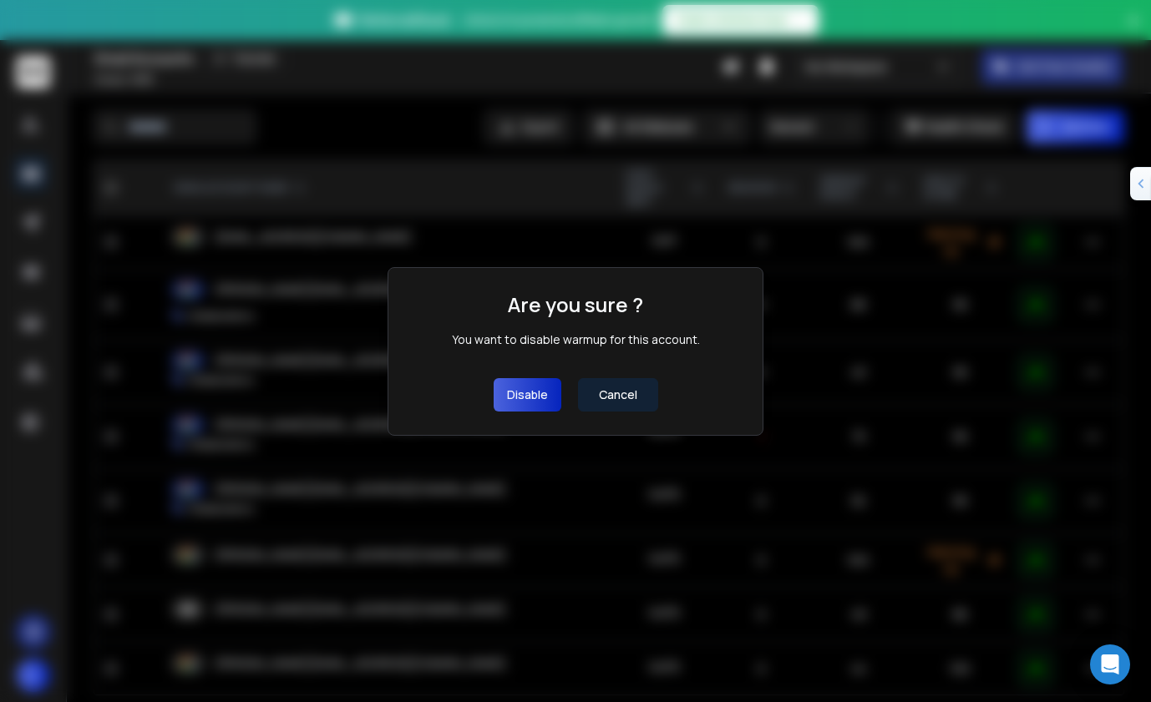
click at [628, 388] on button "Cancel" at bounding box center [618, 394] width 80 height 33
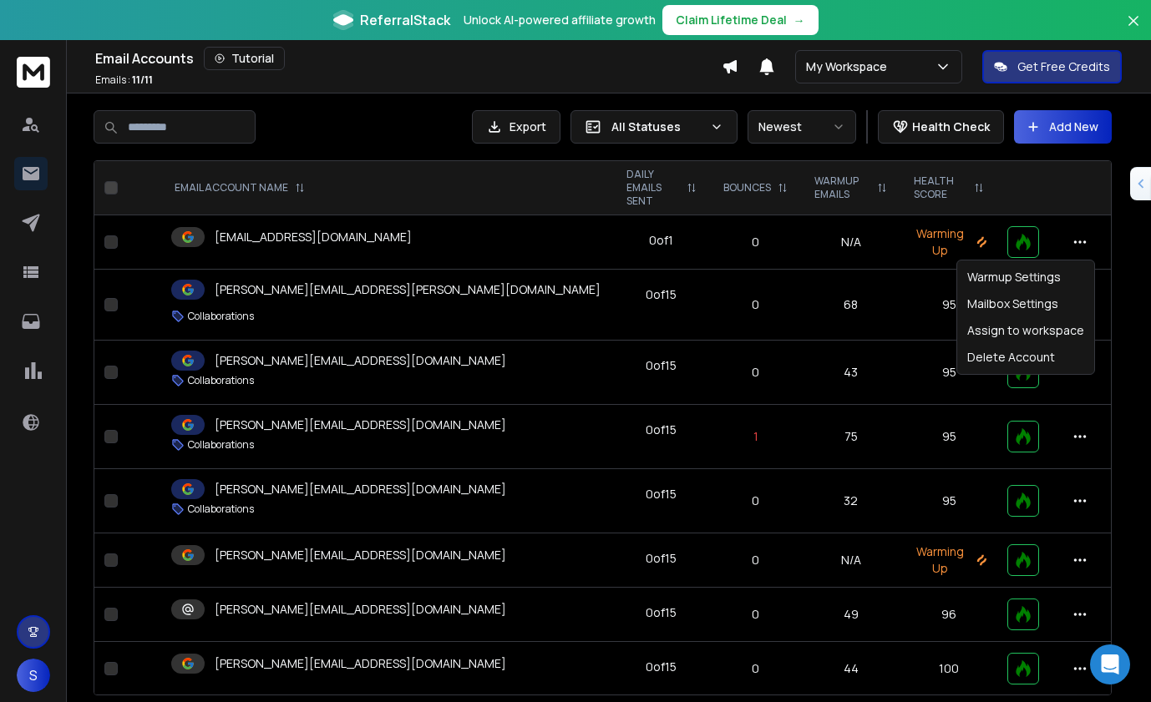
click at [1072, 249] on icon at bounding box center [1079, 242] width 15 height 15
click at [1024, 297] on div "Mailbox Settings" at bounding box center [1026, 304] width 130 height 27
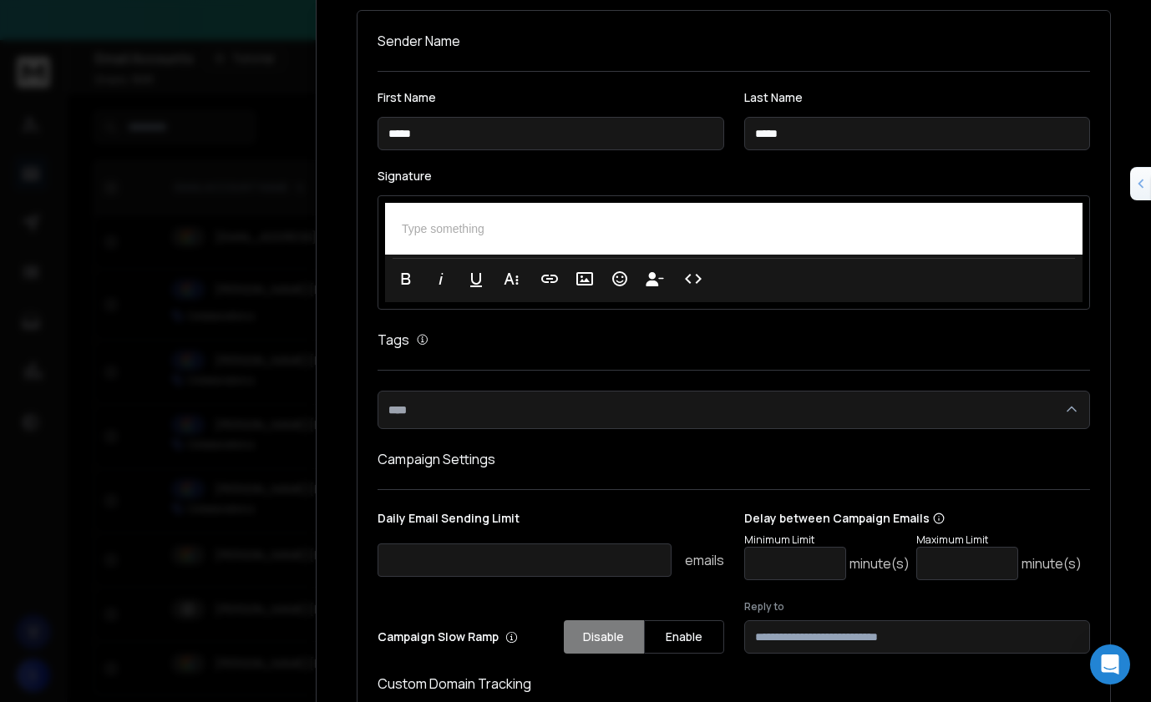
scroll to position [298, 0]
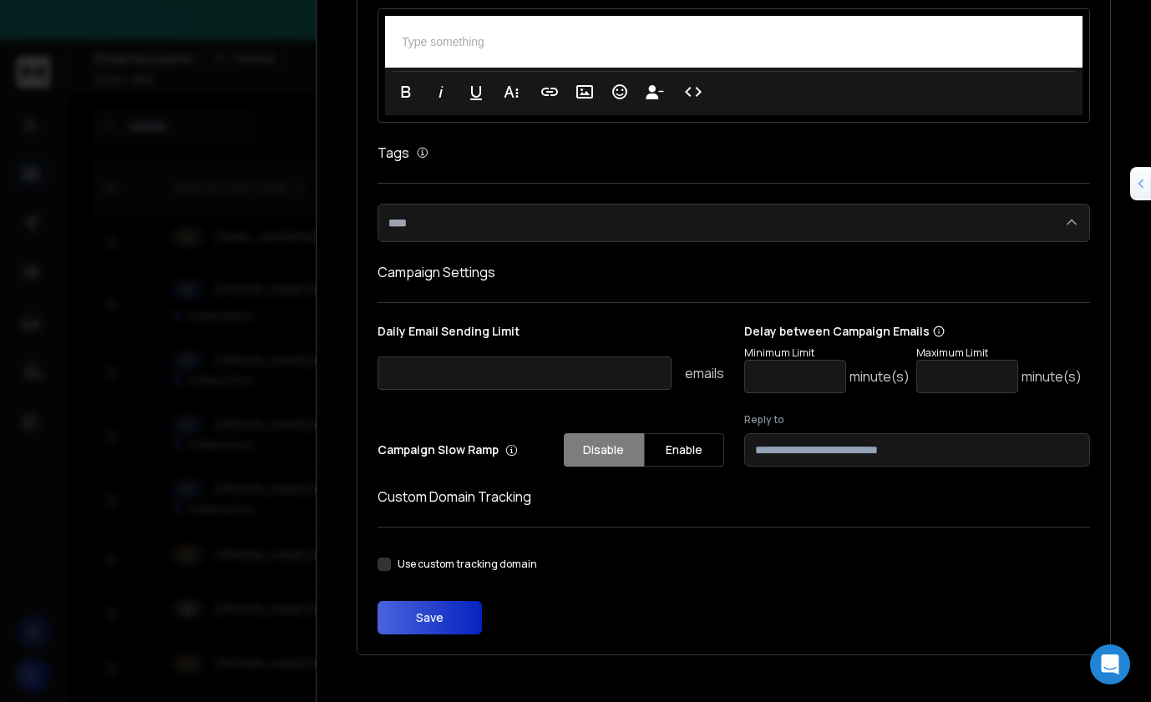
click at [459, 373] on input "*" at bounding box center [525, 373] width 294 height 33
type input "**"
click at [705, 545] on form "First Name ***** Last Name ***** Signature Type something Clear Formatting Font…" at bounding box center [734, 270] width 712 height 730
click at [425, 624] on button "Save" at bounding box center [430, 617] width 104 height 33
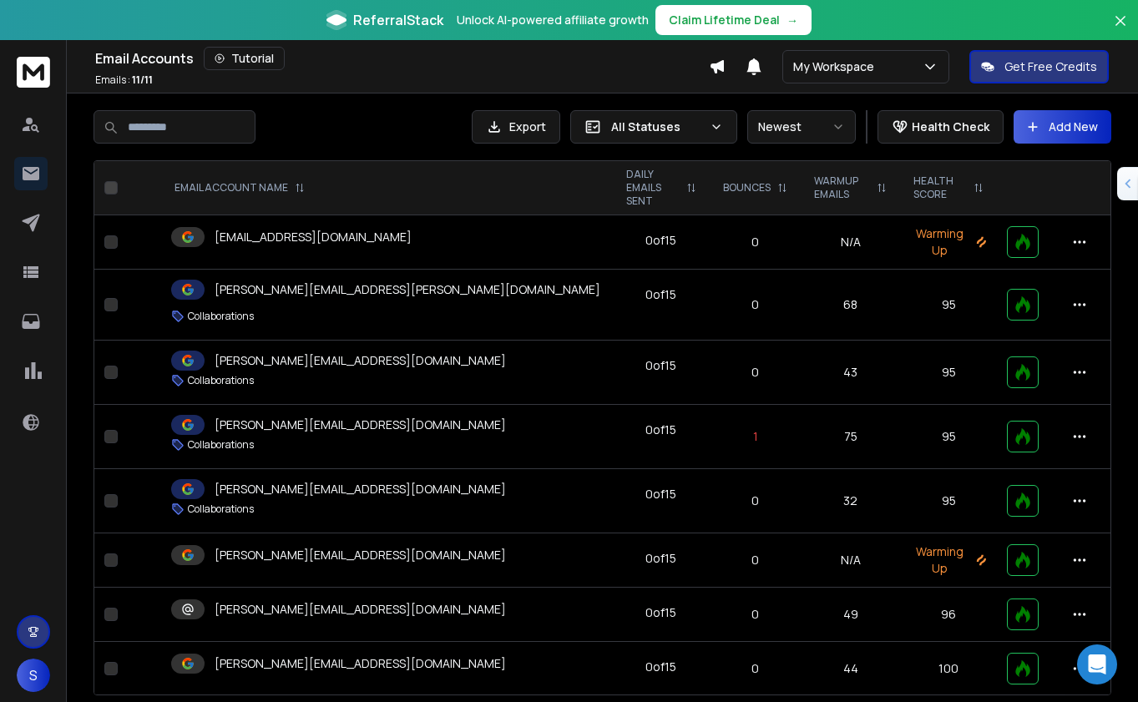
drag, startPoint x: 390, startPoint y: 233, endPoint x: 210, endPoint y: 237, distance: 180.5
click at [210, 237] on div "[EMAIL_ADDRESS][DOMAIN_NAME]" at bounding box center [291, 237] width 241 height 20
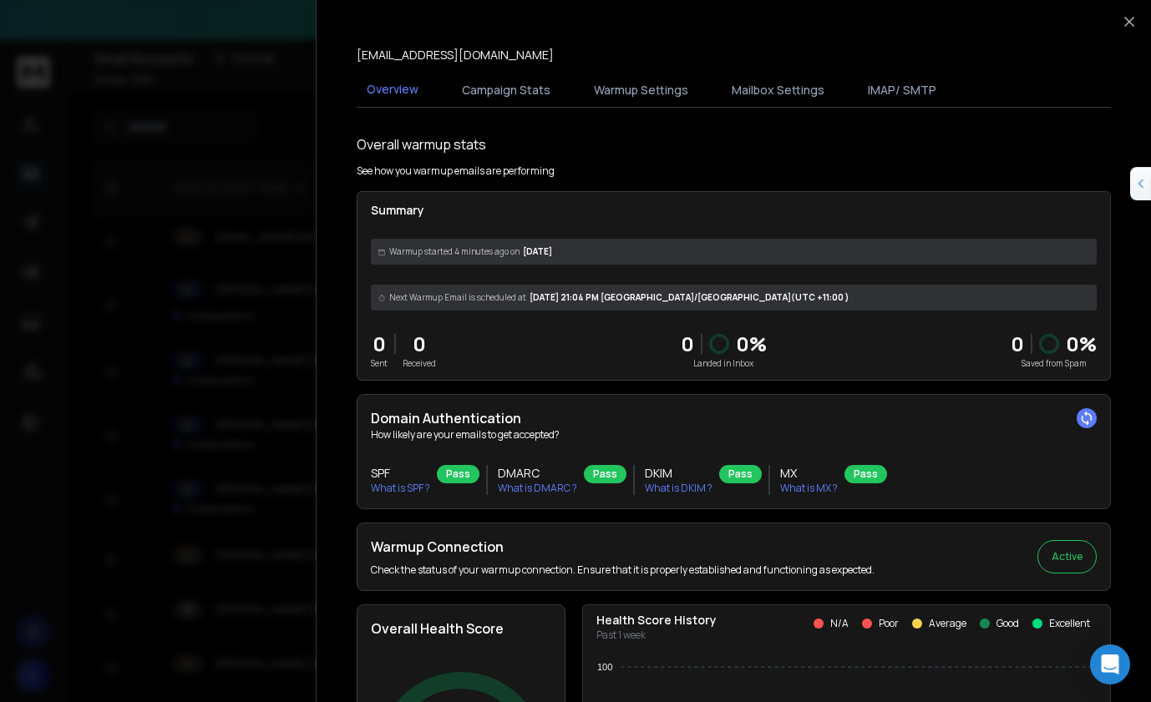
drag, startPoint x: 550, startPoint y: 53, endPoint x: 354, endPoint y: 54, distance: 195.5
click at [354, 54] on div "[EMAIL_ADDRESS][DOMAIN_NAME] Overview Campaign Stats Warmup Settings Mailbox Se…" at bounding box center [734, 685] width 794 height 1331
copy p "[EMAIL_ADDRESS][DOMAIN_NAME]"
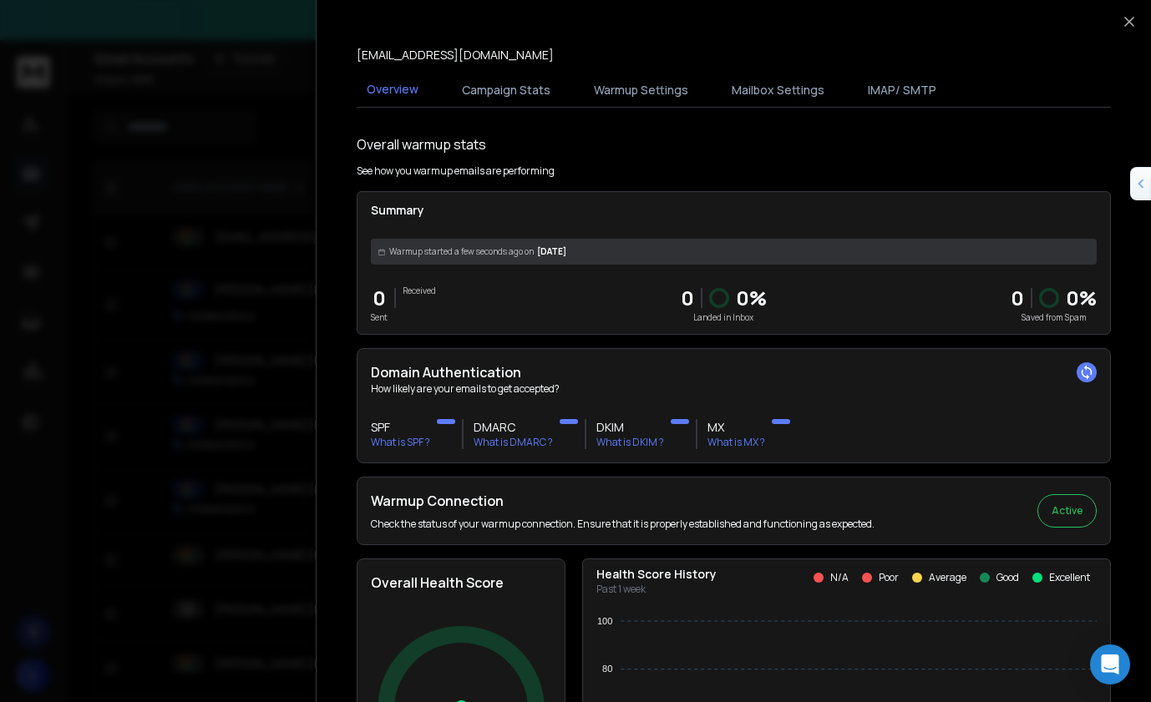
click at [180, 411] on div at bounding box center [575, 351] width 1151 height 702
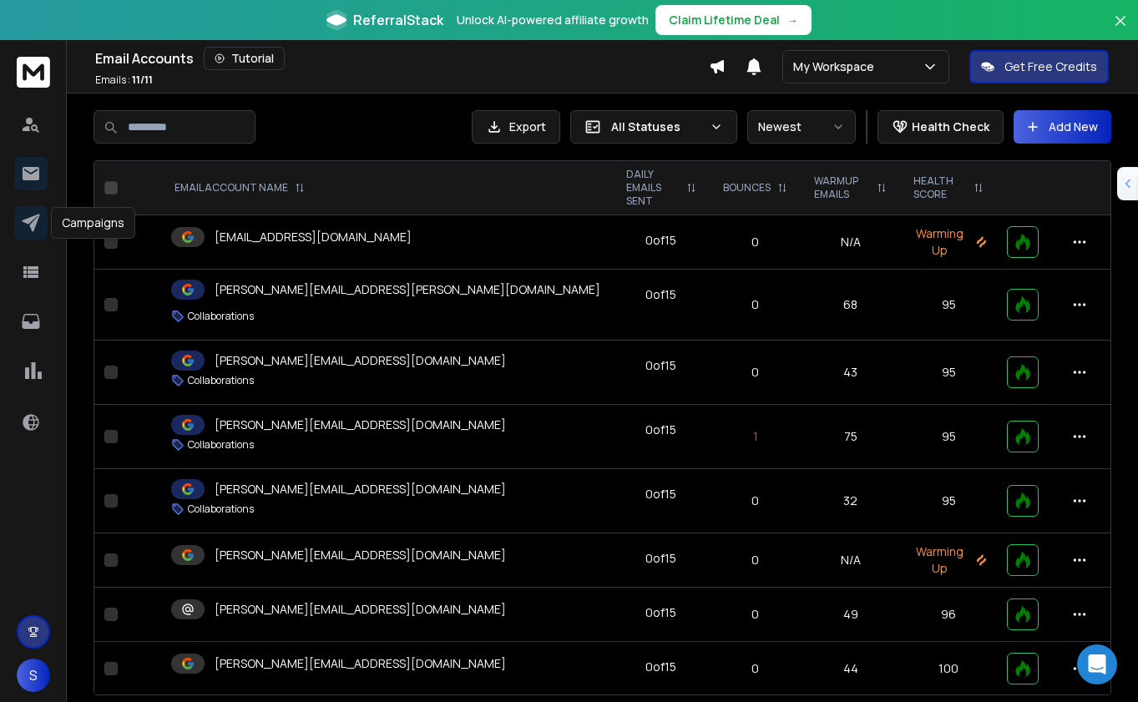
click at [30, 228] on icon at bounding box center [31, 223] width 20 height 20
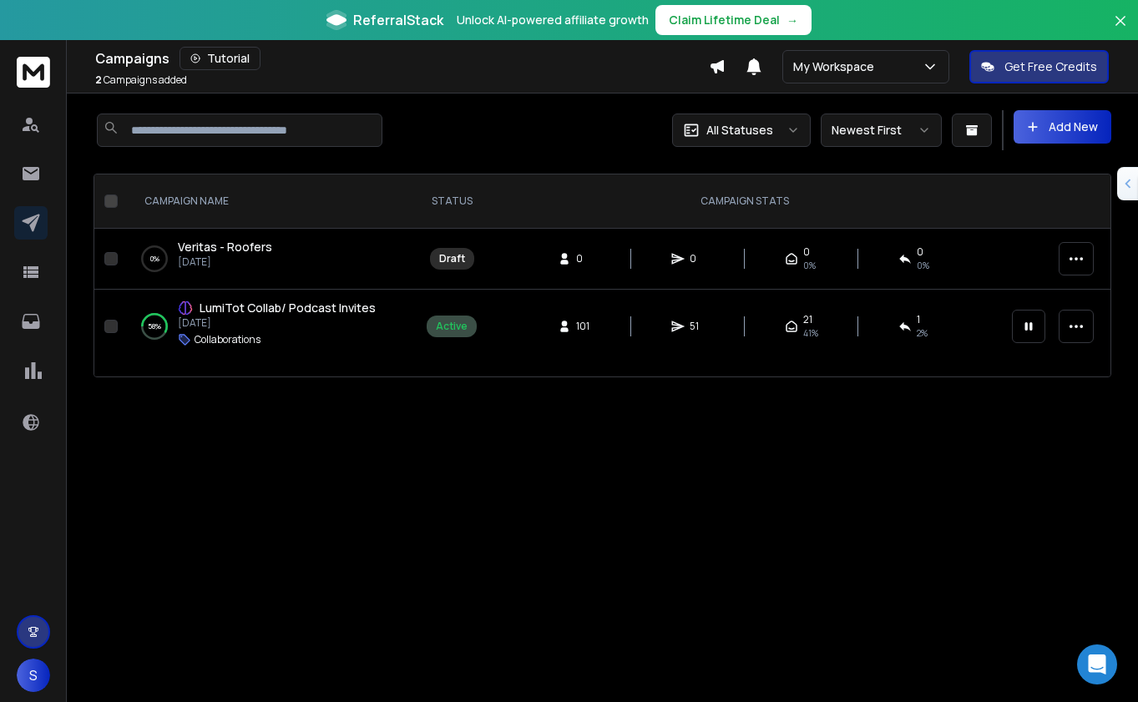
click at [278, 318] on p "[DATE]" at bounding box center [277, 323] width 198 height 13
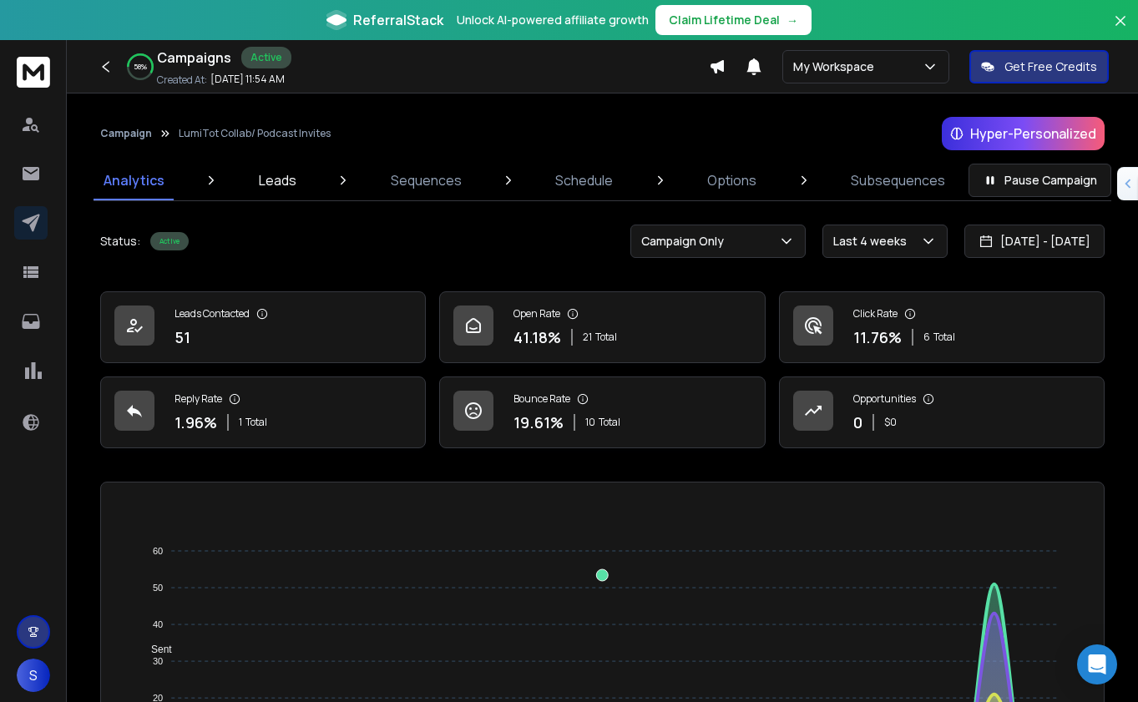
click at [272, 190] on link "Leads" at bounding box center [278, 180] width 58 height 40
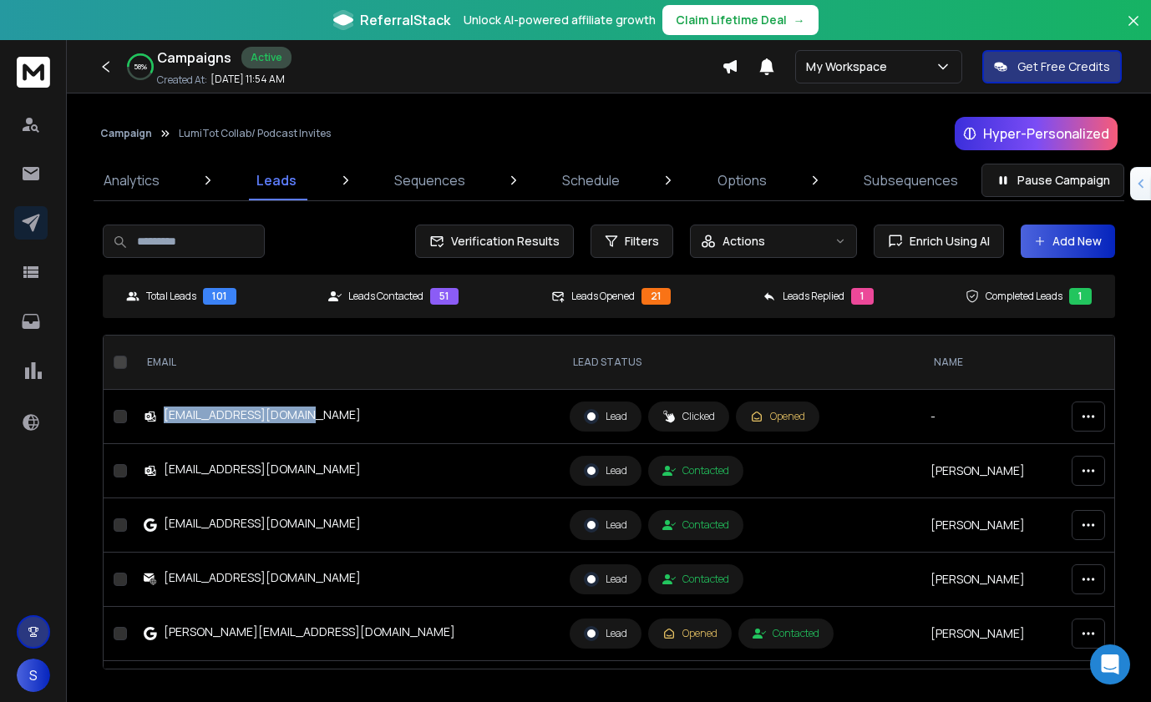
drag, startPoint x: 317, startPoint y: 417, endPoint x: 165, endPoint y: 413, distance: 152.9
click at [165, 413] on div "[EMAIL_ADDRESS][DOMAIN_NAME]" at bounding box center [347, 417] width 406 height 20
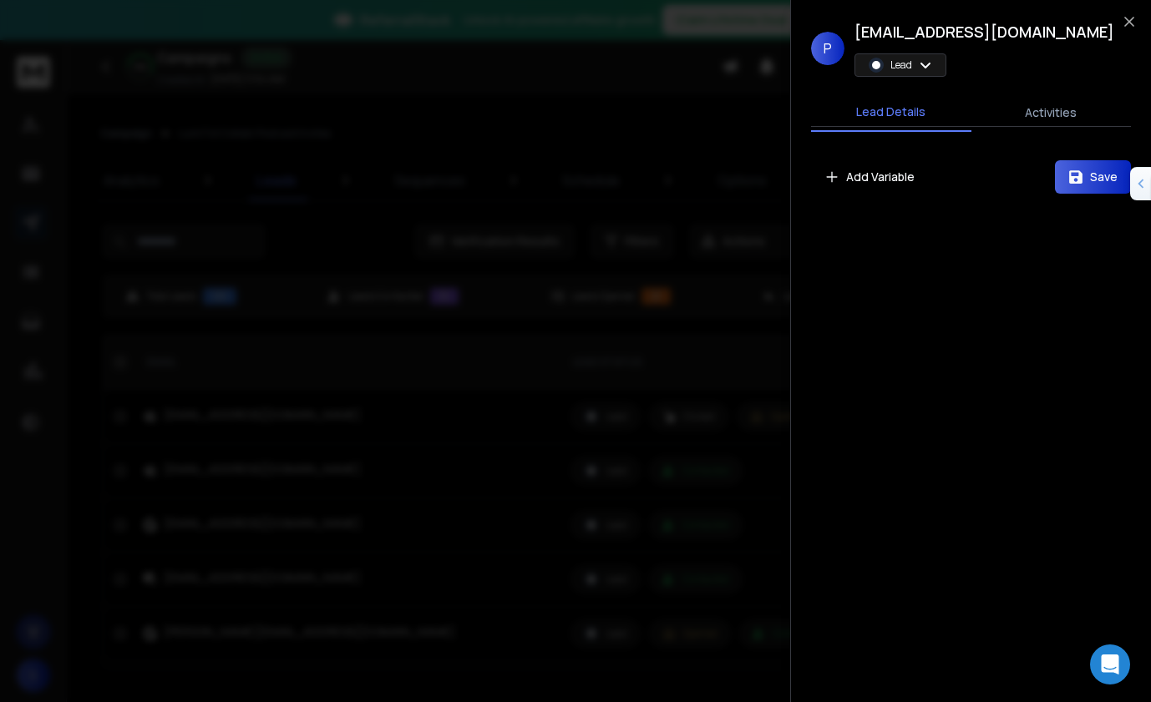
click at [312, 392] on div at bounding box center [575, 351] width 1151 height 702
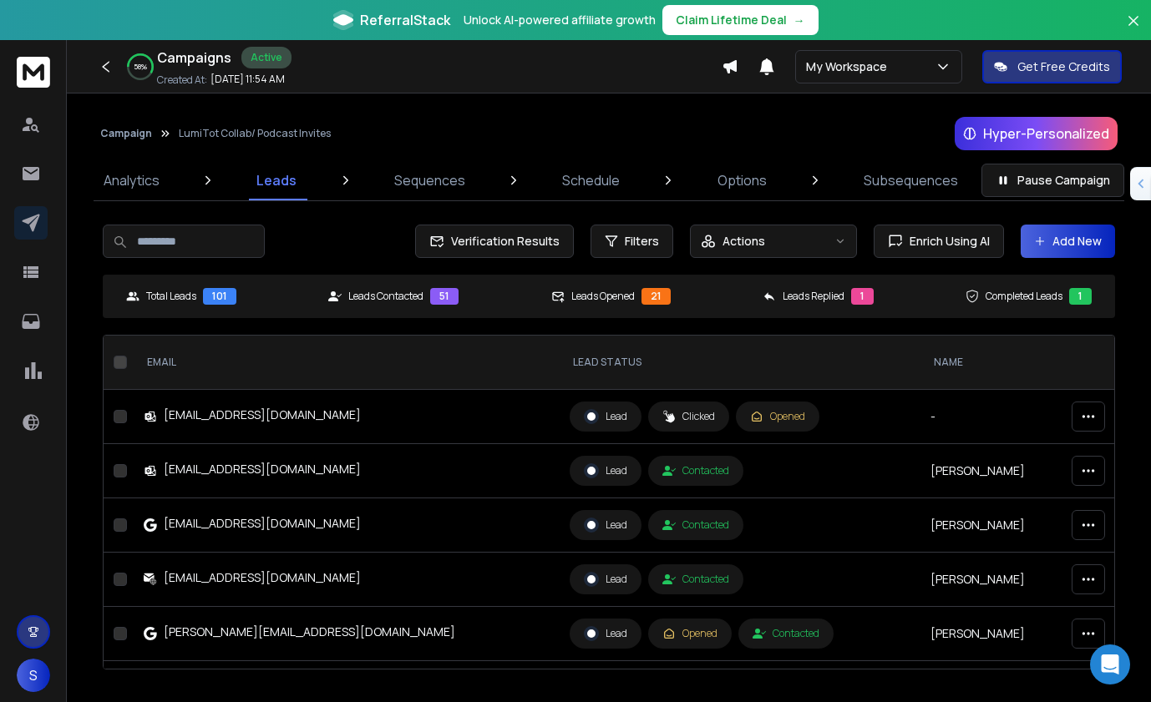
click at [222, 411] on div "[EMAIL_ADDRESS][DOMAIN_NAME]" at bounding box center [262, 415] width 197 height 17
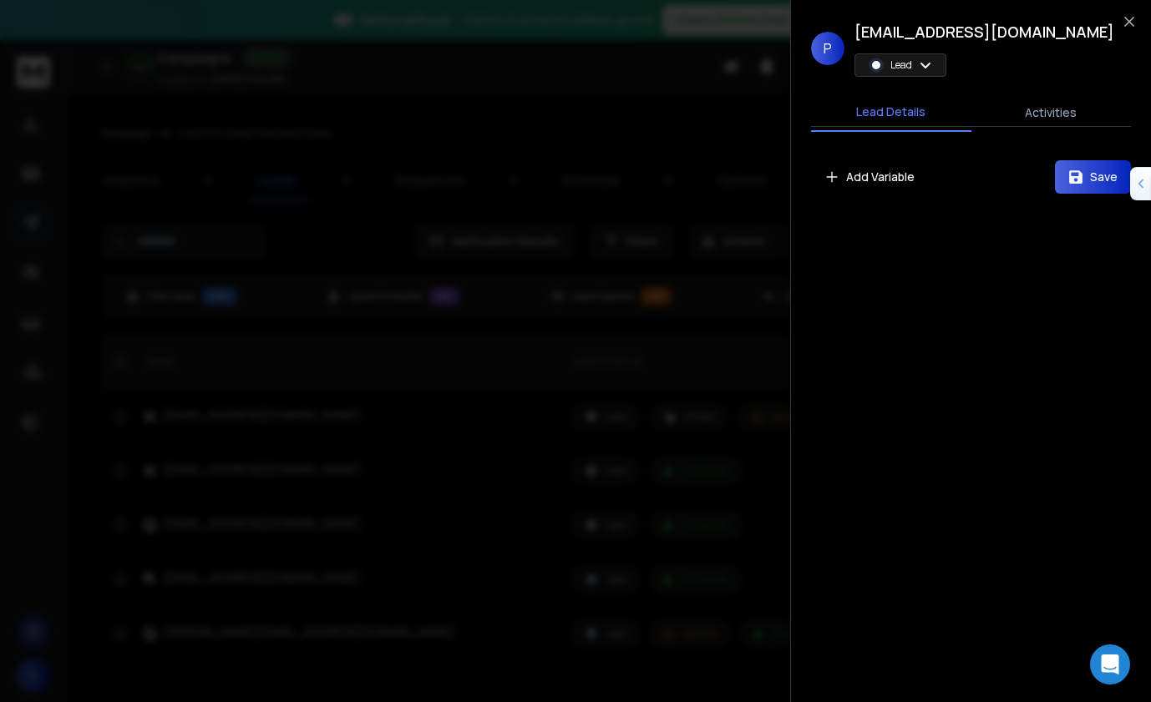
click at [1015, 37] on h1 "[EMAIL_ADDRESS][DOMAIN_NAME]" at bounding box center [984, 31] width 260 height 23
copy h1 "[EMAIL_ADDRESS][DOMAIN_NAME]"
click at [180, 193] on div at bounding box center [575, 351] width 1151 height 702
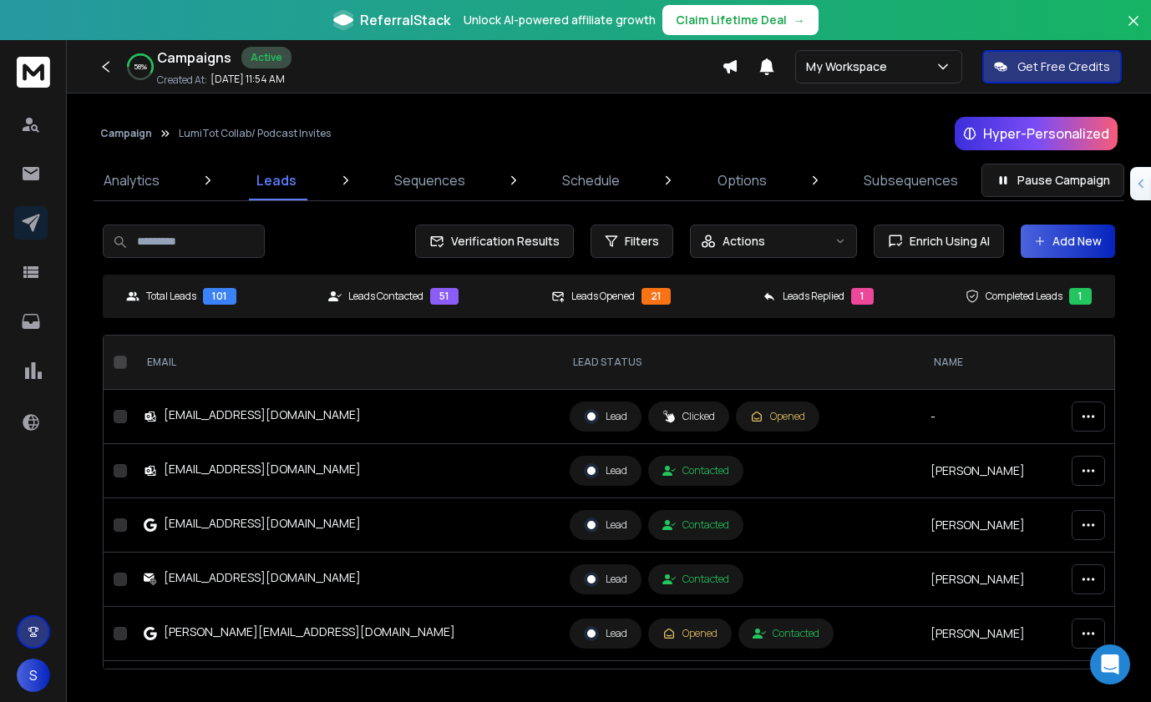
click at [253, 407] on div "[EMAIL_ADDRESS][DOMAIN_NAME]" at bounding box center [262, 415] width 197 height 17
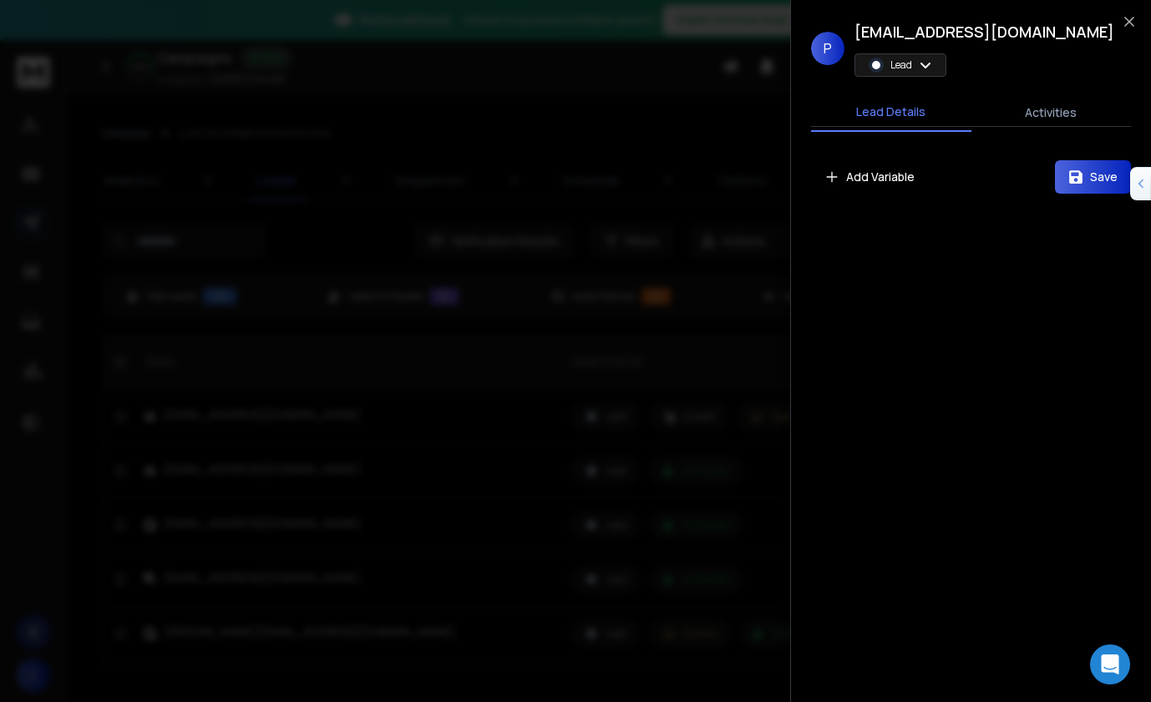
click at [298, 234] on div at bounding box center [575, 351] width 1151 height 702
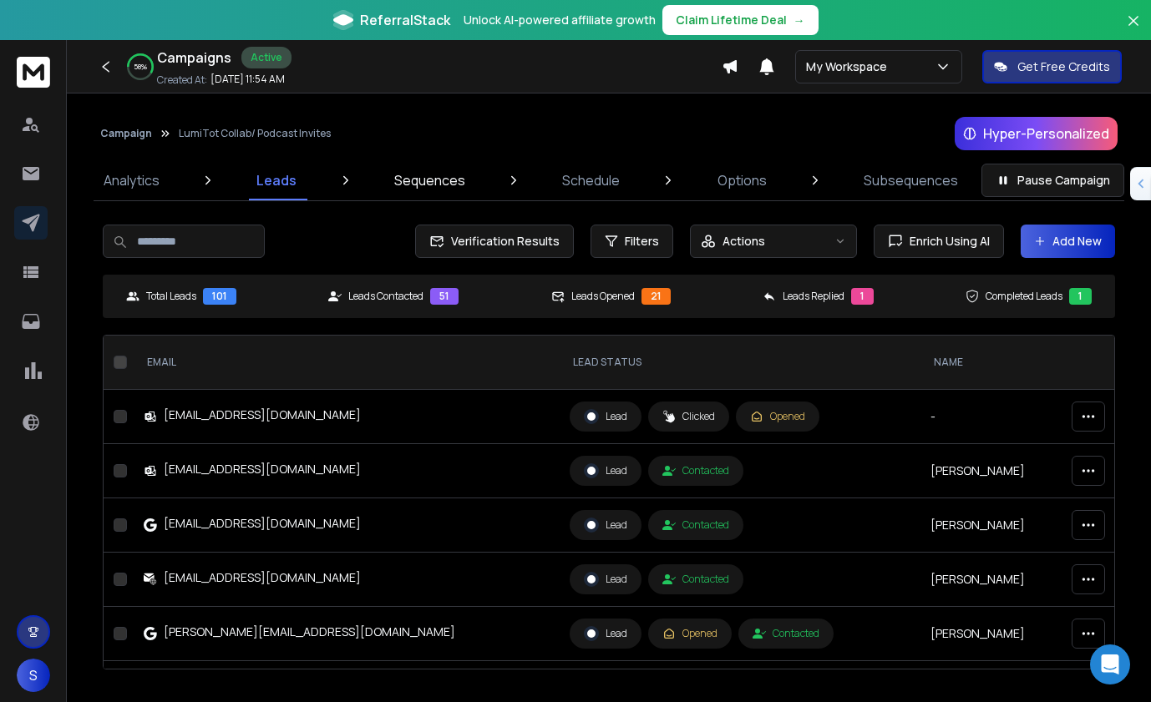
click at [436, 175] on p "Sequences" at bounding box center [429, 180] width 71 height 20
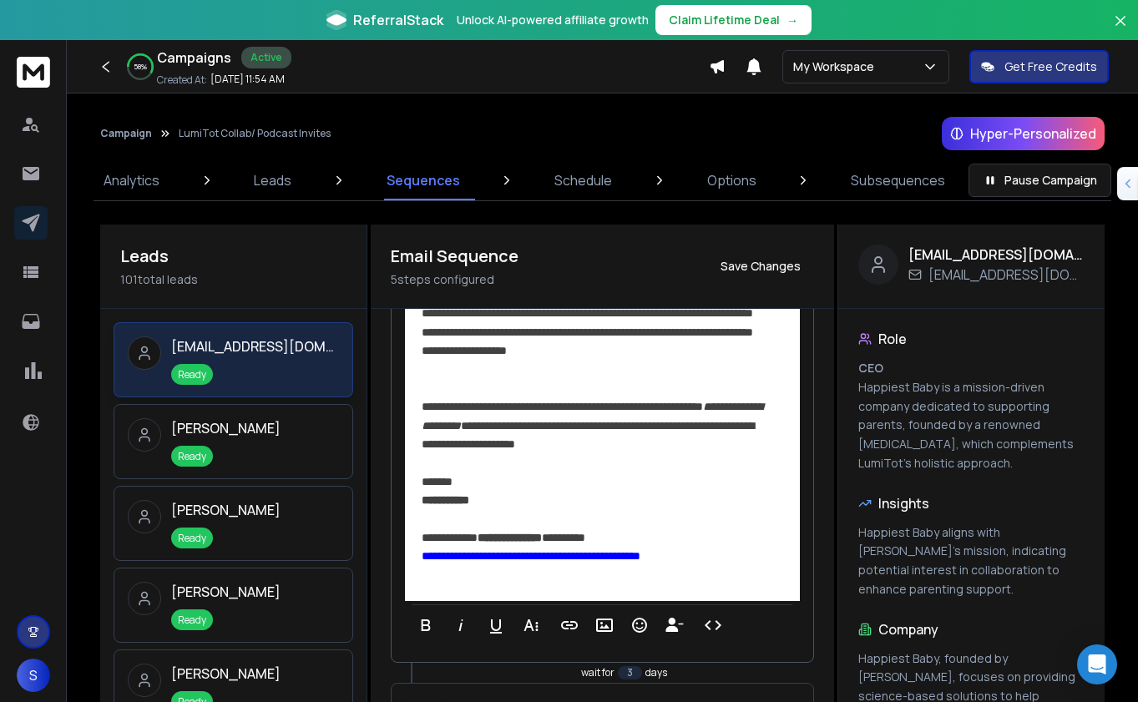
scroll to position [368, 0]
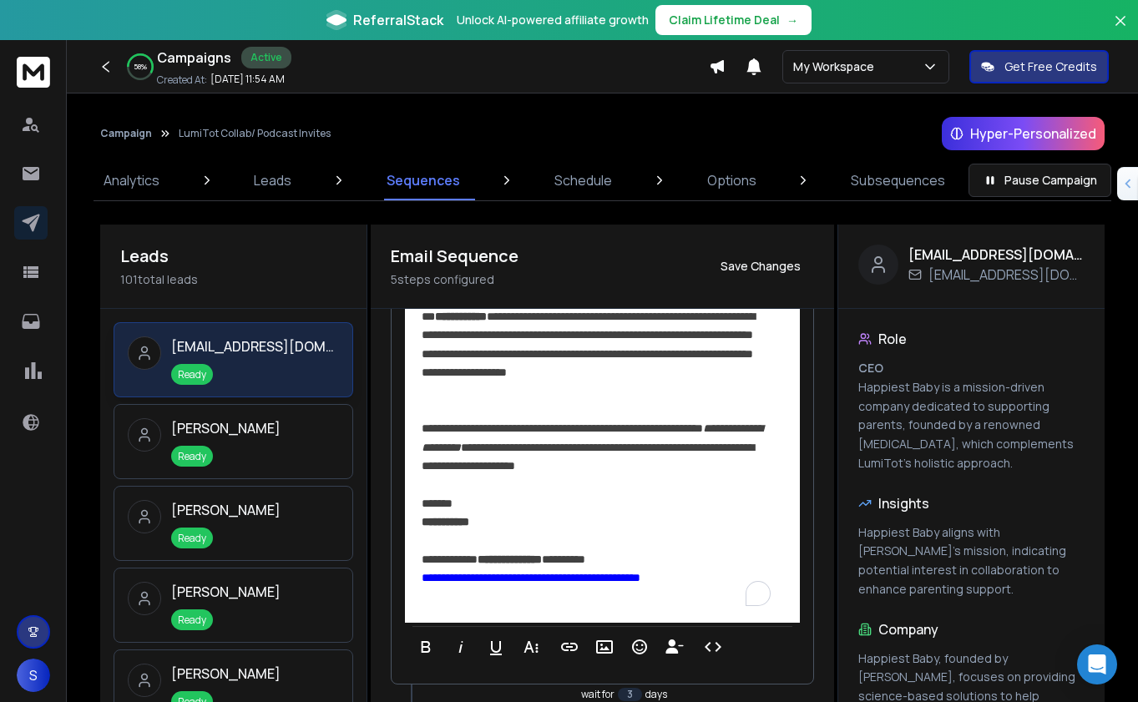
drag, startPoint x: 709, startPoint y: 352, endPoint x: 758, endPoint y: 398, distance: 67.4
click at [758, 398] on div "**********" at bounding box center [596, 354] width 349 height 94
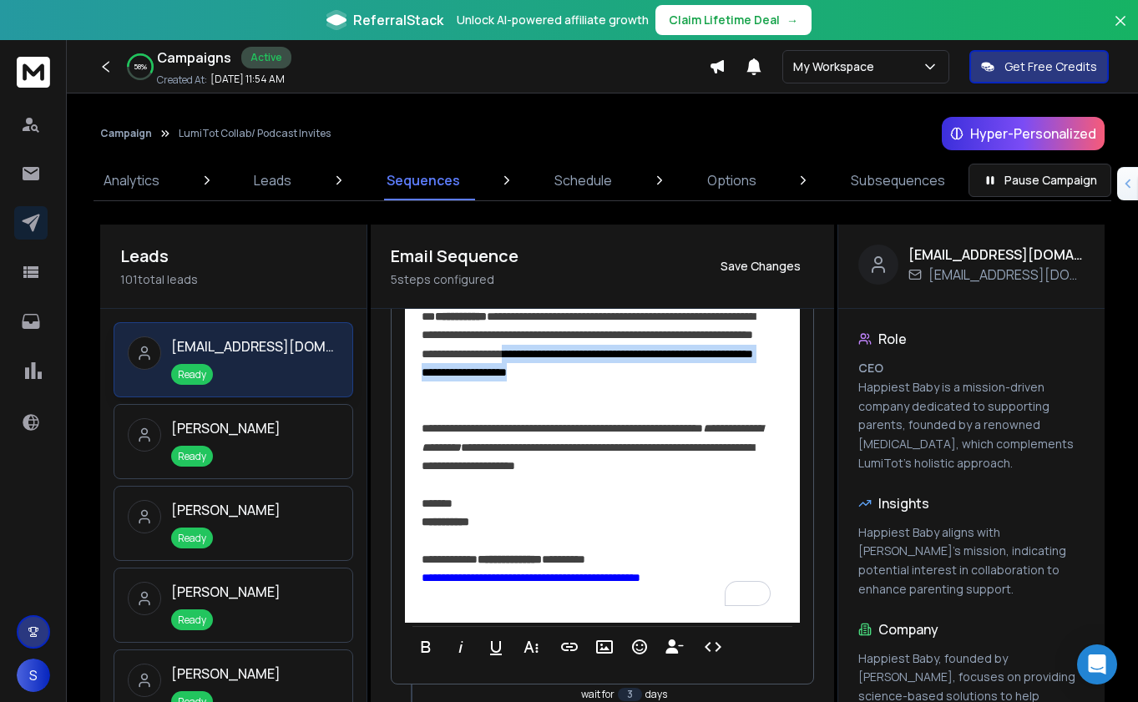
drag, startPoint x: 708, startPoint y: 348, endPoint x: 478, endPoint y: 395, distance: 235.2
click at [478, 395] on div "**********" at bounding box center [596, 354] width 349 height 94
copy div "**********"
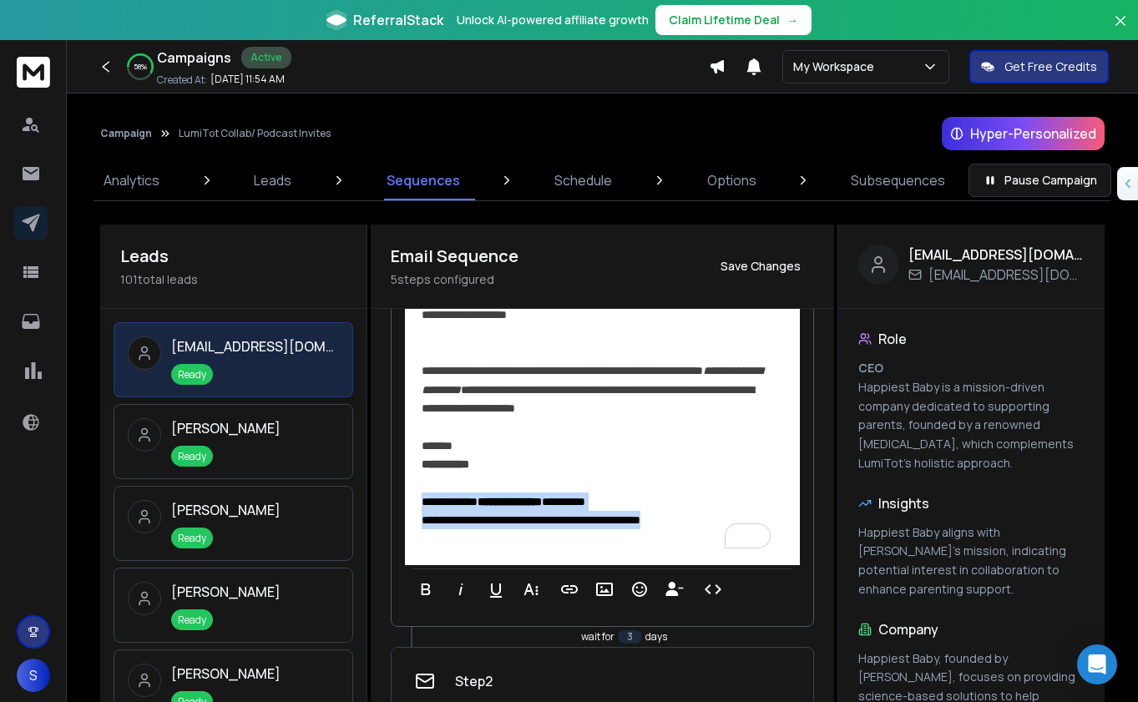
drag, startPoint x: 709, startPoint y: 520, endPoint x: 418, endPoint y: 503, distance: 291.1
click at [418, 503] on div "**********" at bounding box center [602, 325] width 395 height 482
copy div "**********"
